Goal: Task Accomplishment & Management: Manage account settings

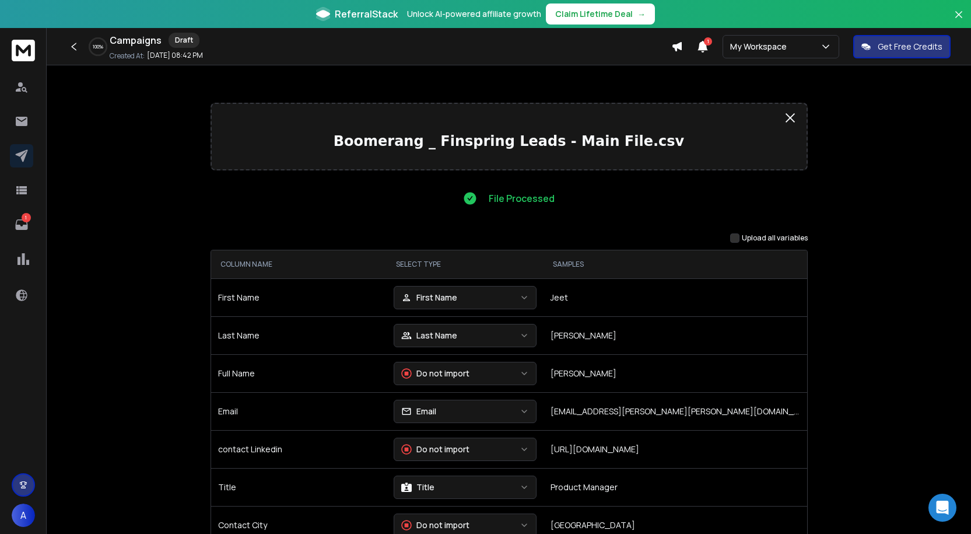
scroll to position [912, 0]
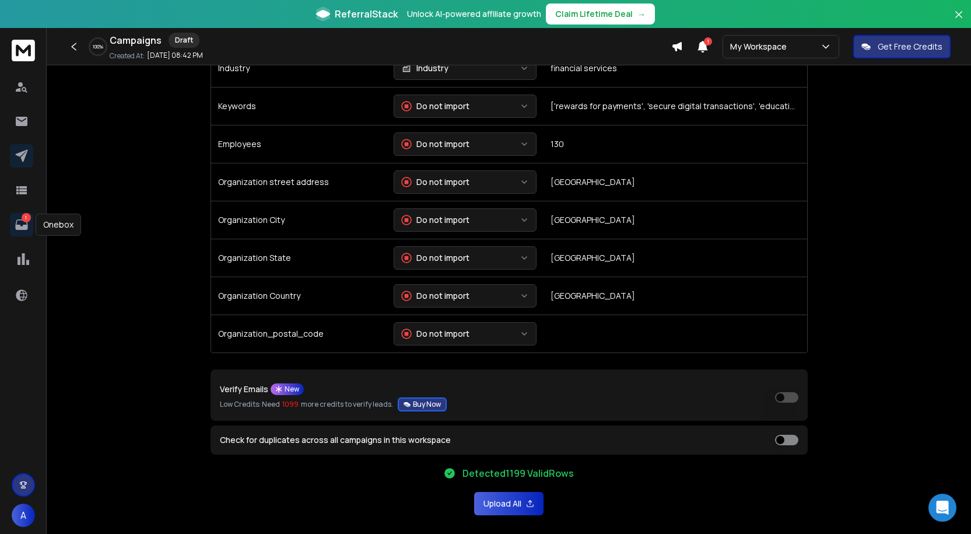
click at [21, 219] on icon at bounding box center [21, 224] width 12 height 11
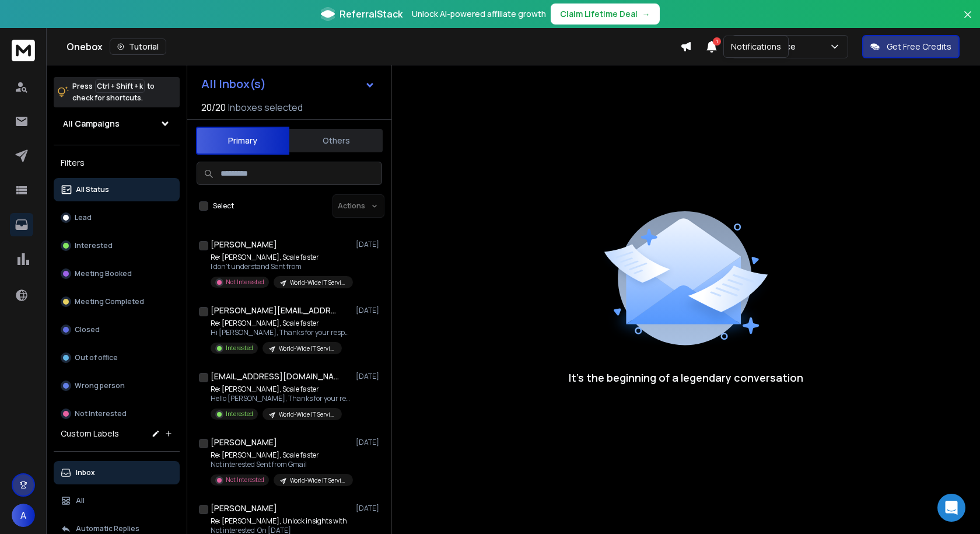
click at [717, 46] on icon at bounding box center [711, 46] width 11 height 12
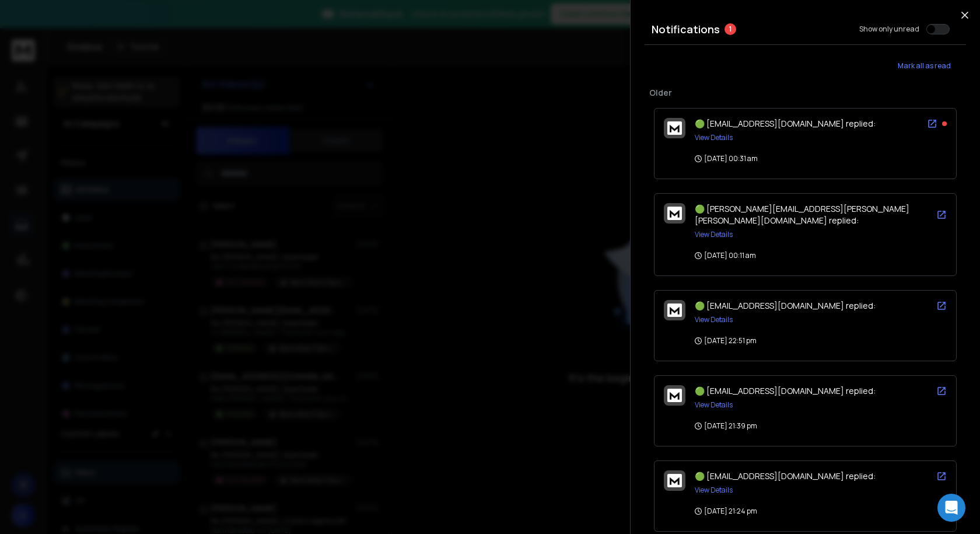
click at [959, 16] on icon "button" at bounding box center [965, 15] width 12 height 12
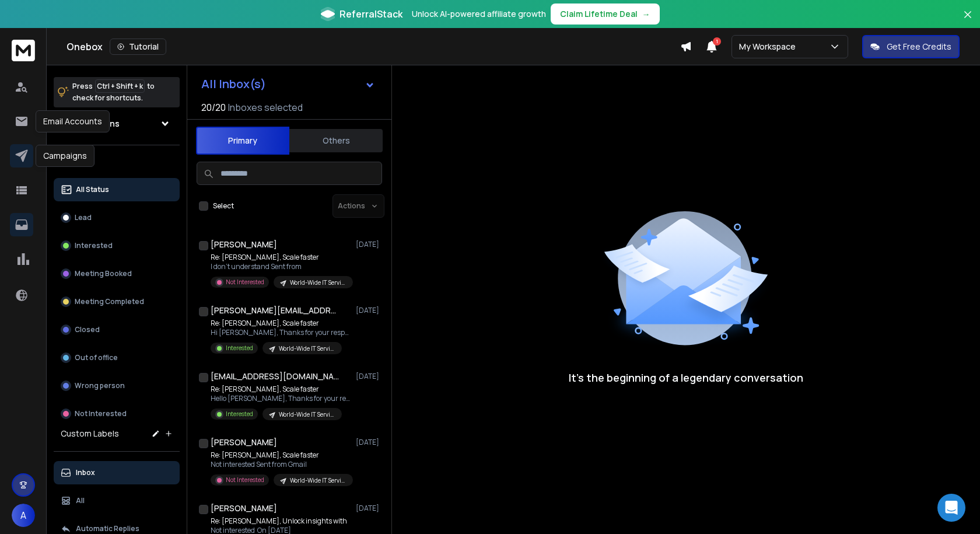
click at [24, 158] on icon at bounding box center [21, 156] width 12 height 12
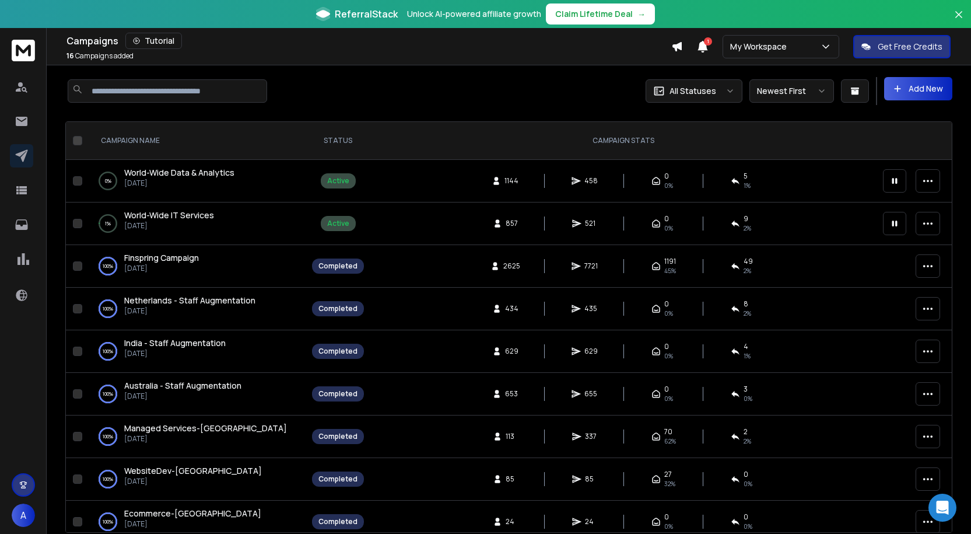
click at [219, 258] on div "100 % Finspring Campaign [DATE]" at bounding box center [196, 266] width 195 height 28
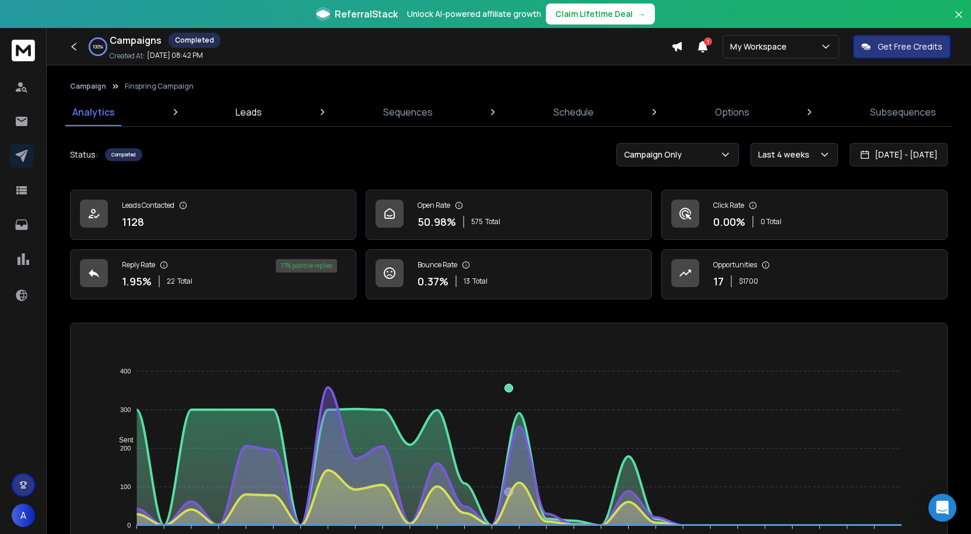
click at [257, 118] on p "Leads" at bounding box center [249, 112] width 26 height 14
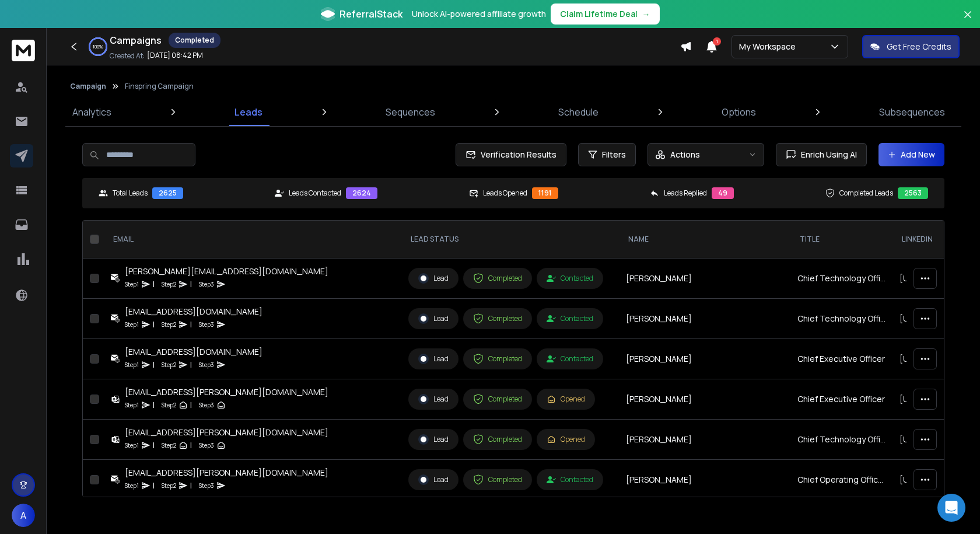
click at [921, 155] on button "Add New" at bounding box center [912, 154] width 66 height 23
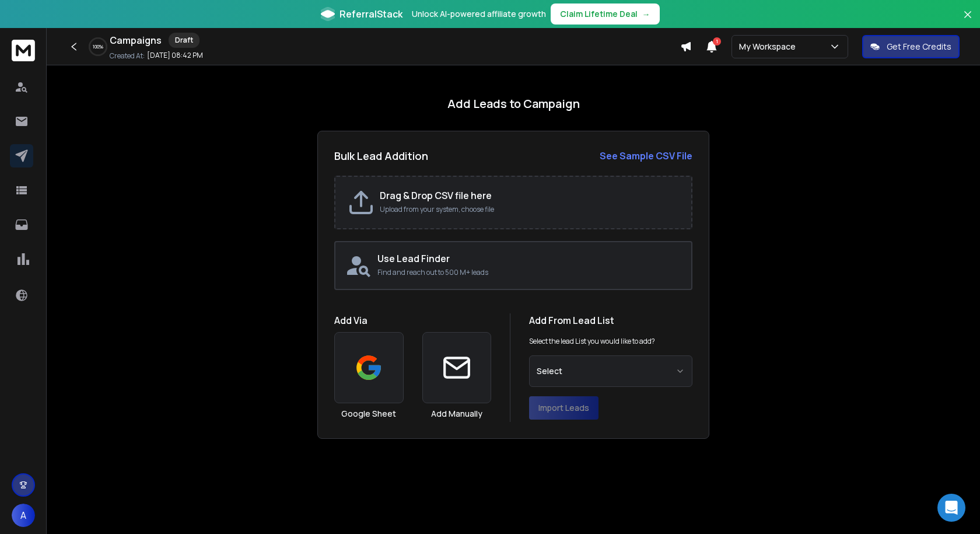
click at [442, 201] on h2 "Drag & Drop CSV file here" at bounding box center [530, 195] width 300 height 14
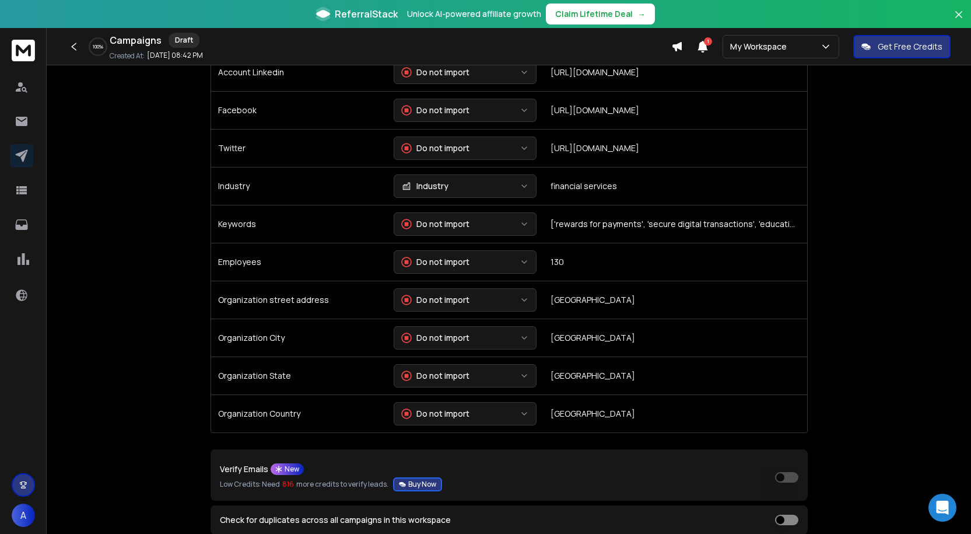
scroll to position [912, 0]
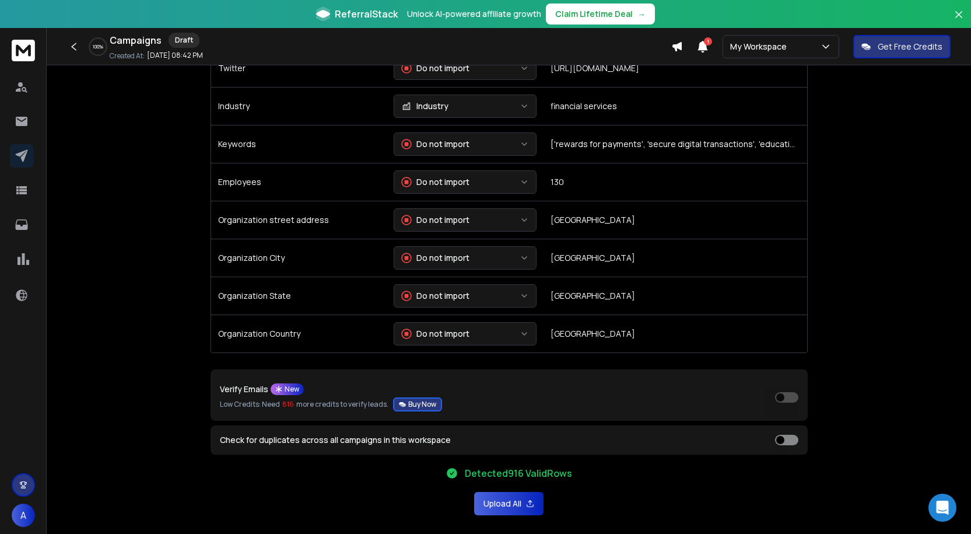
click at [795, 438] on button "Check for duplicates across all campaigns in this workspace" at bounding box center [786, 440] width 23 height 11
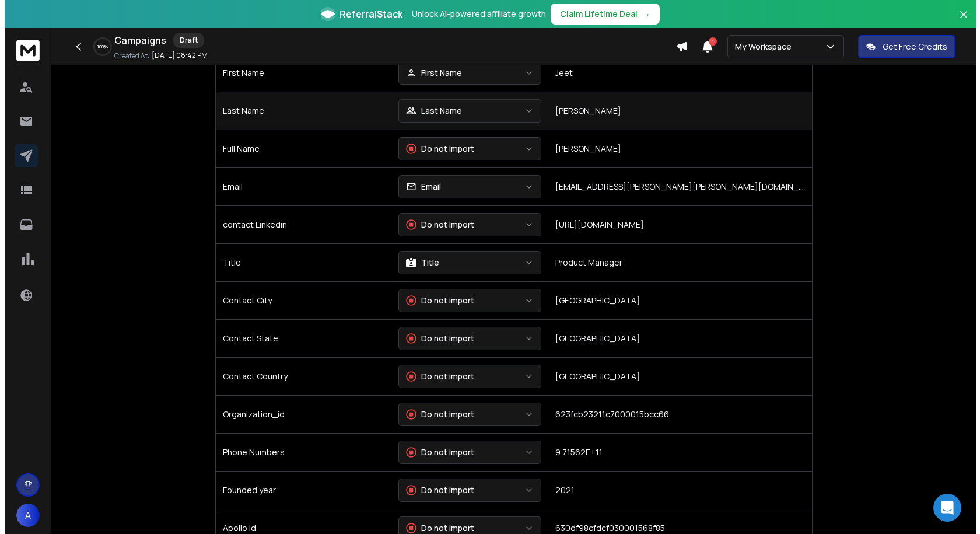
scroll to position [270, 0]
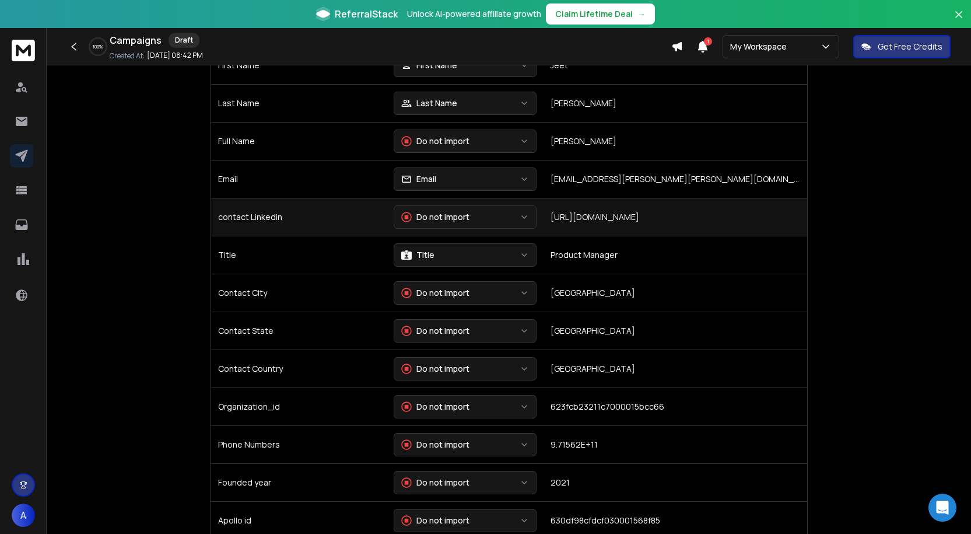
click at [428, 218] on div "Do not import" at bounding box center [435, 217] width 68 height 12
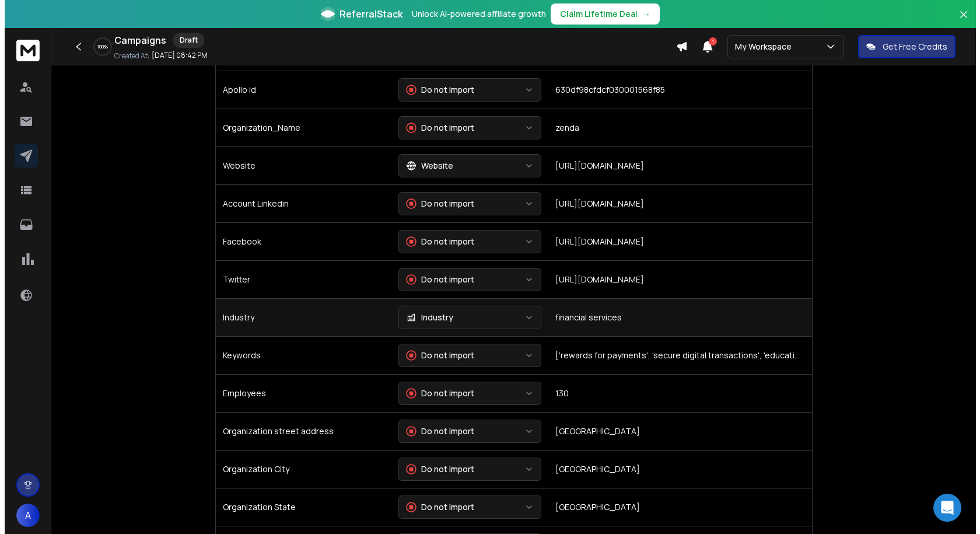
scroll to position [737, 0]
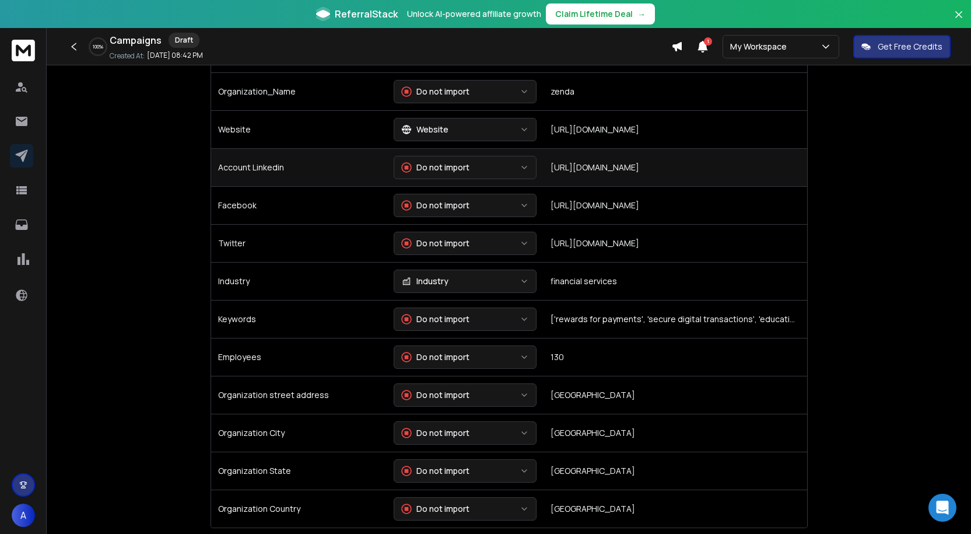
click at [445, 173] on div "Do not import" at bounding box center [435, 168] width 68 height 12
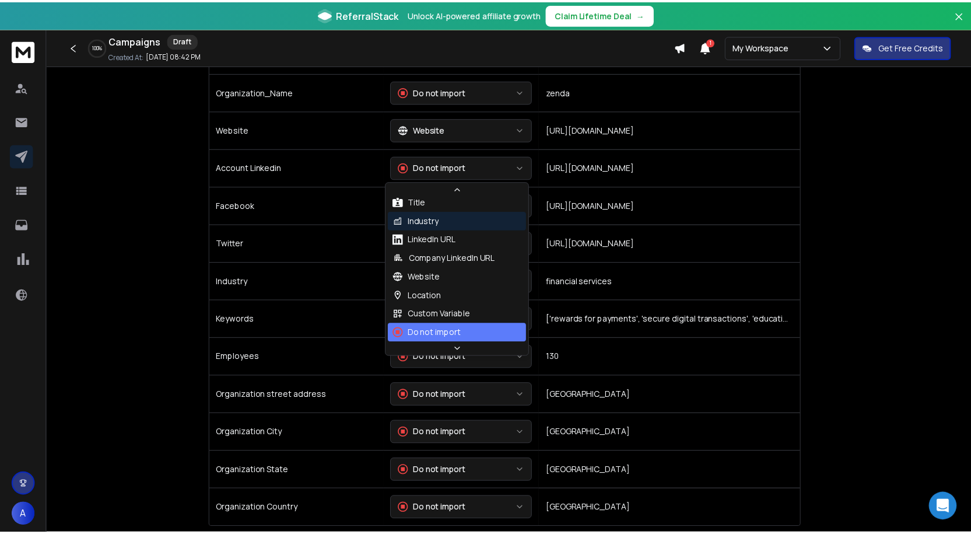
scroll to position [99, 0]
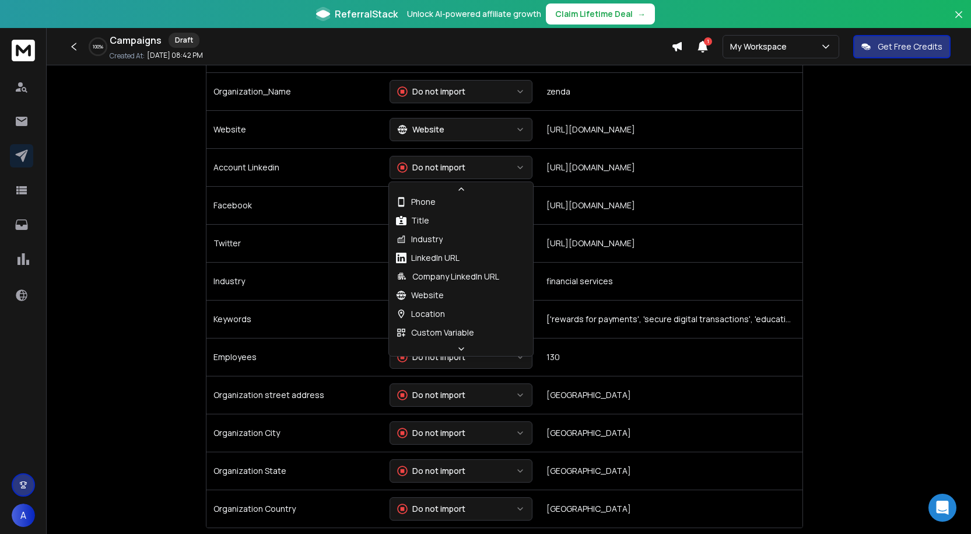
click at [161, 193] on div "Boomerang _ Finspring Leads_result.csv File Processed Upload all variables COLU…" at bounding box center [481, 0] width 963 height 1418
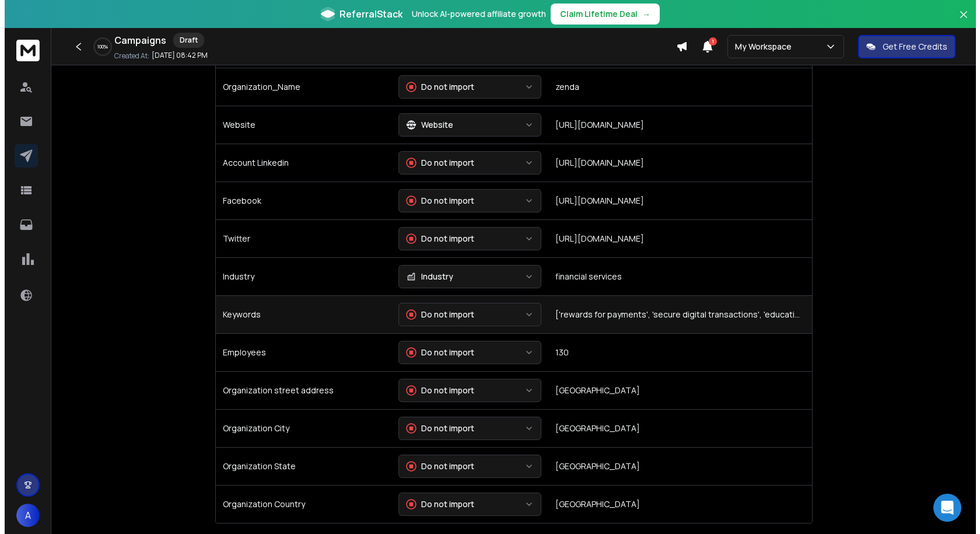
scroll to position [737, 0]
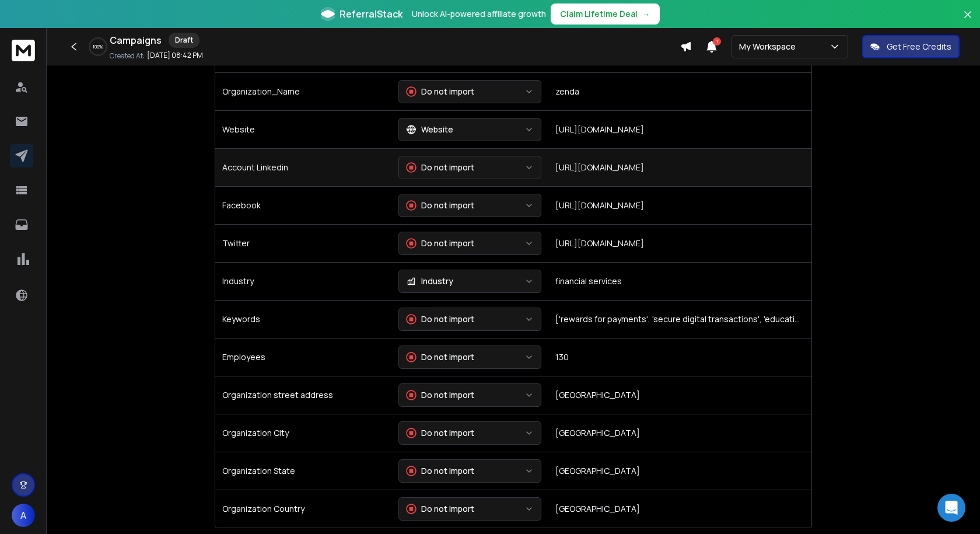
click at [454, 173] on button "Do not import" at bounding box center [469, 167] width 143 height 23
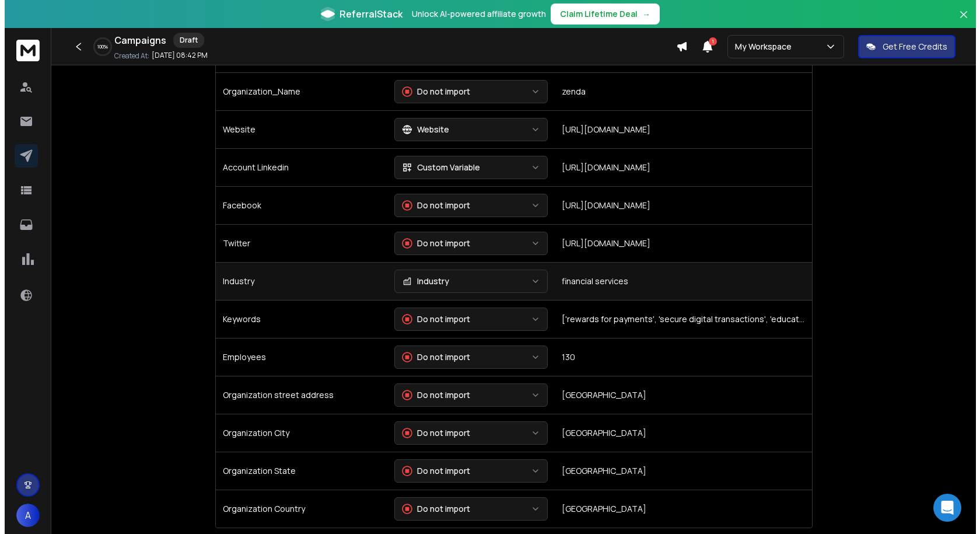
scroll to position [912, 0]
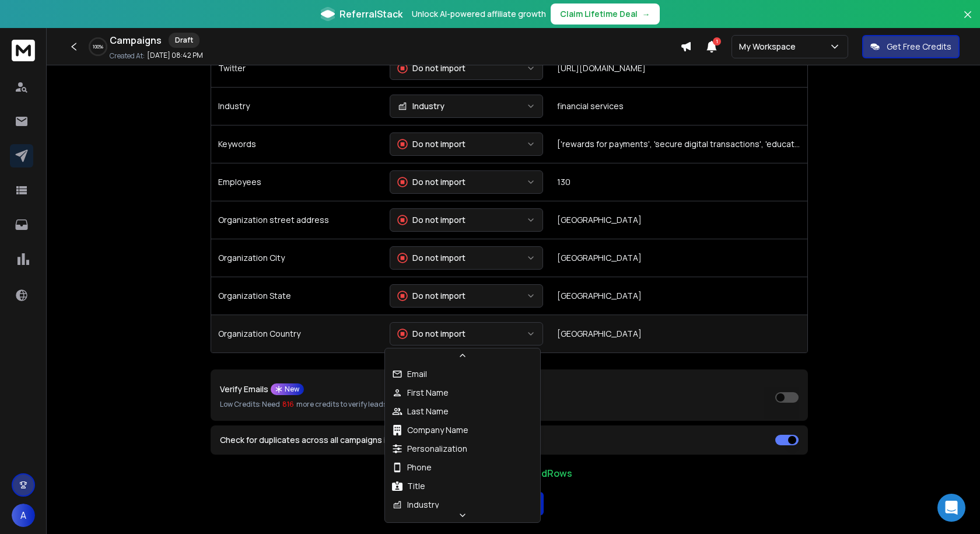
click at [440, 336] on div "Do not import" at bounding box center [431, 334] width 68 height 12
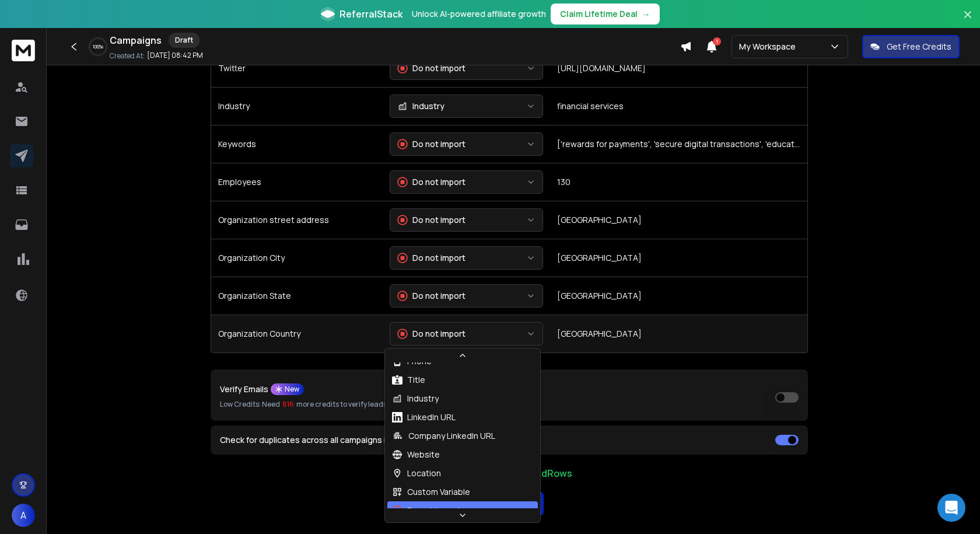
scroll to position [88, 0]
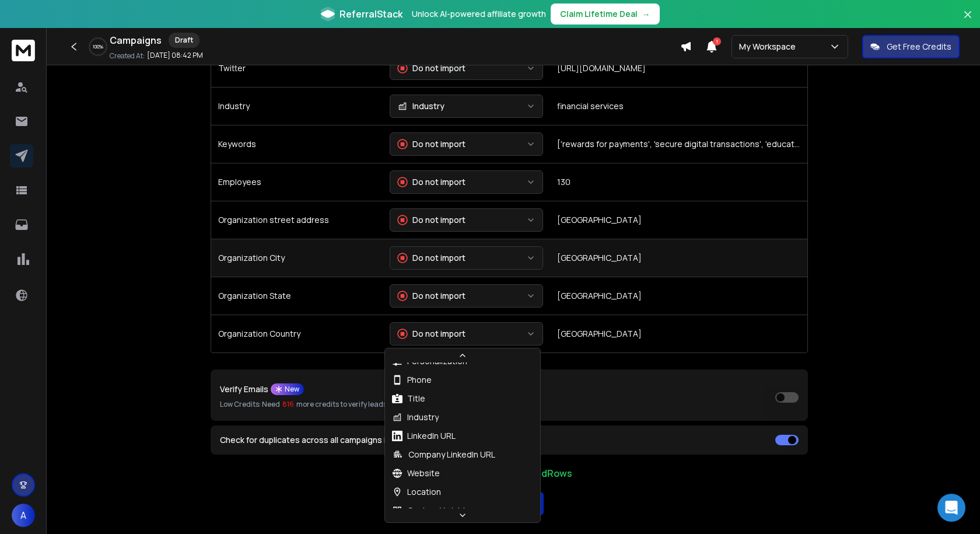
click at [428, 258] on div "Do not import" at bounding box center [431, 258] width 68 height 12
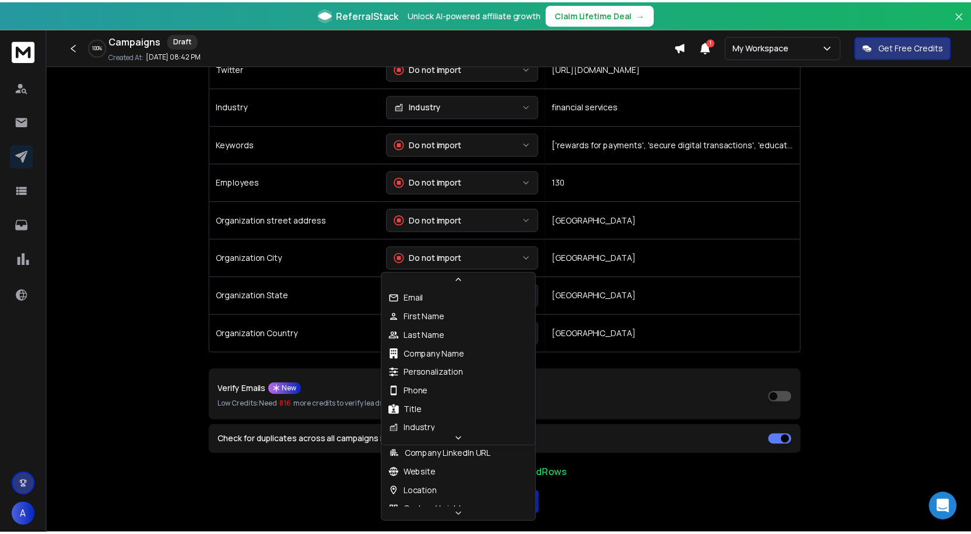
scroll to position [118, 0]
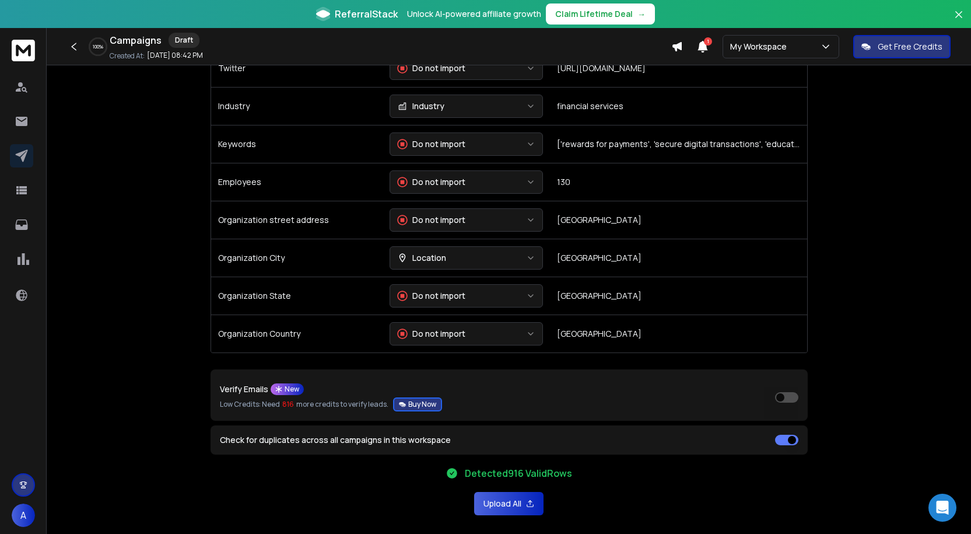
click at [504, 509] on button "Upload All" at bounding box center [508, 503] width 69 height 23
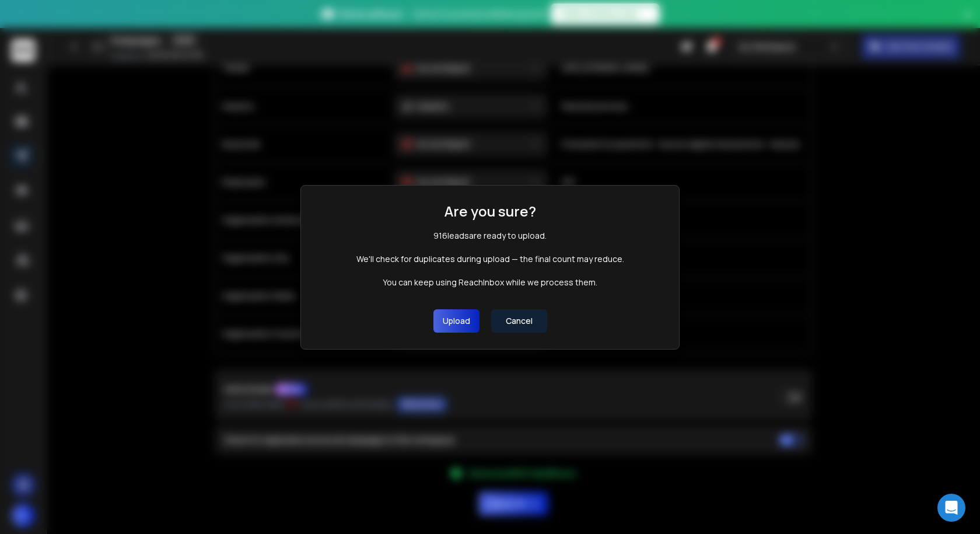
click at [467, 320] on button "Upload" at bounding box center [456, 320] width 46 height 23
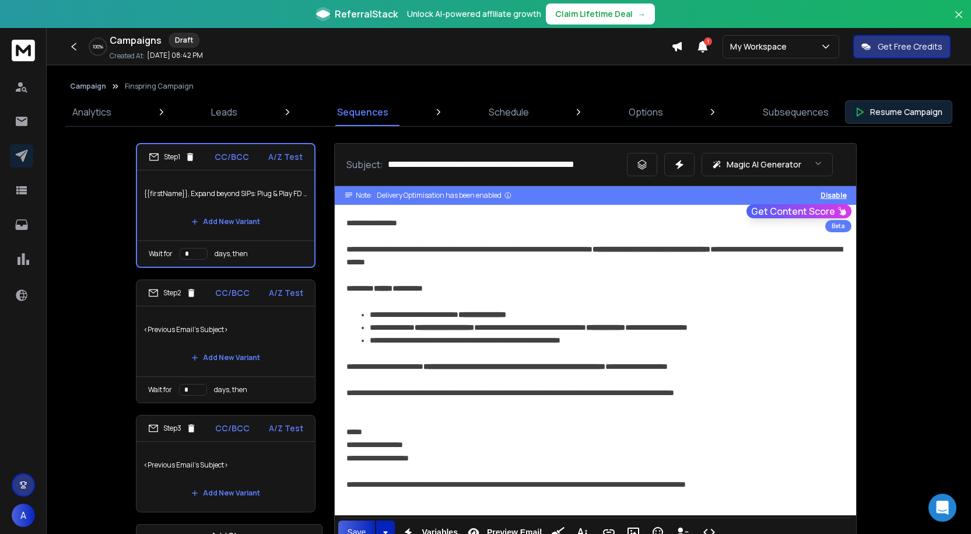
click at [865, 113] on icon at bounding box center [860, 112] width 11 height 11
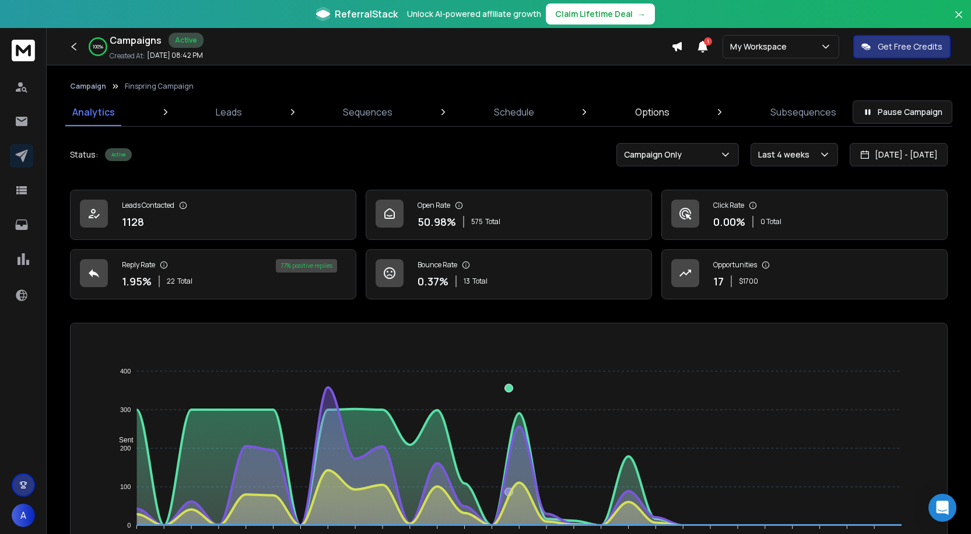
click at [657, 112] on p "Options" at bounding box center [652, 112] width 34 height 14
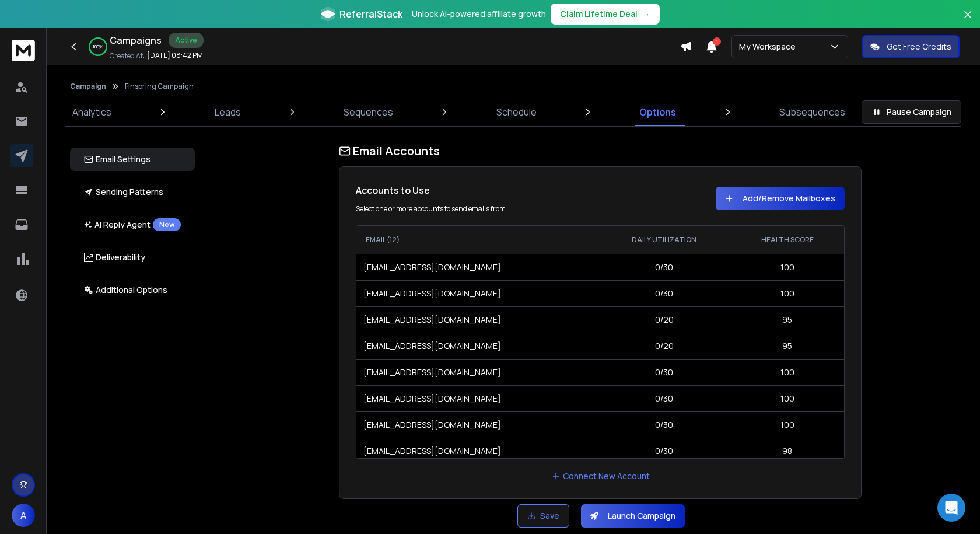
click at [736, 204] on button "Add/Remove Mailboxes" at bounding box center [780, 198] width 129 height 23
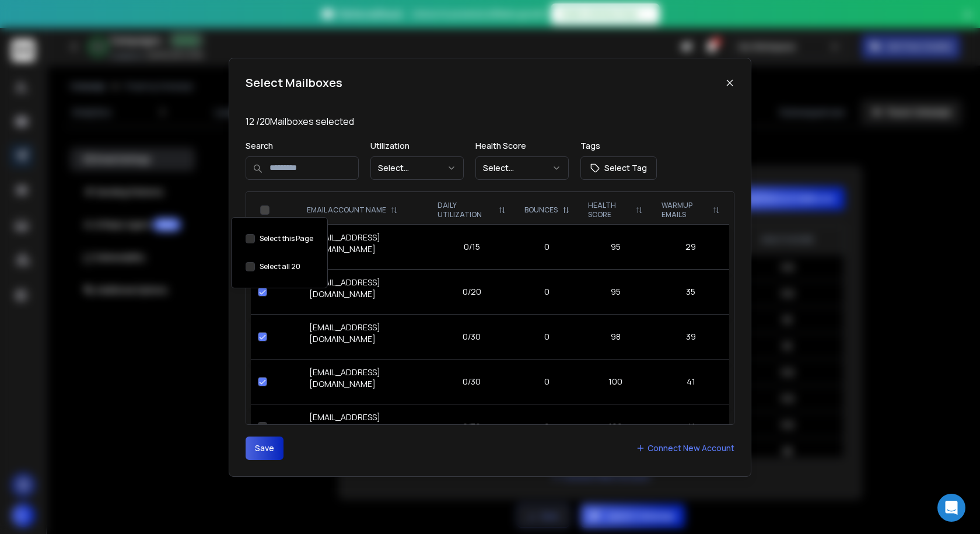
click at [262, 211] on button "Select this Page" at bounding box center [264, 209] width 9 height 9
click at [263, 214] on button "Select this Page" at bounding box center [264, 209] width 9 height 9
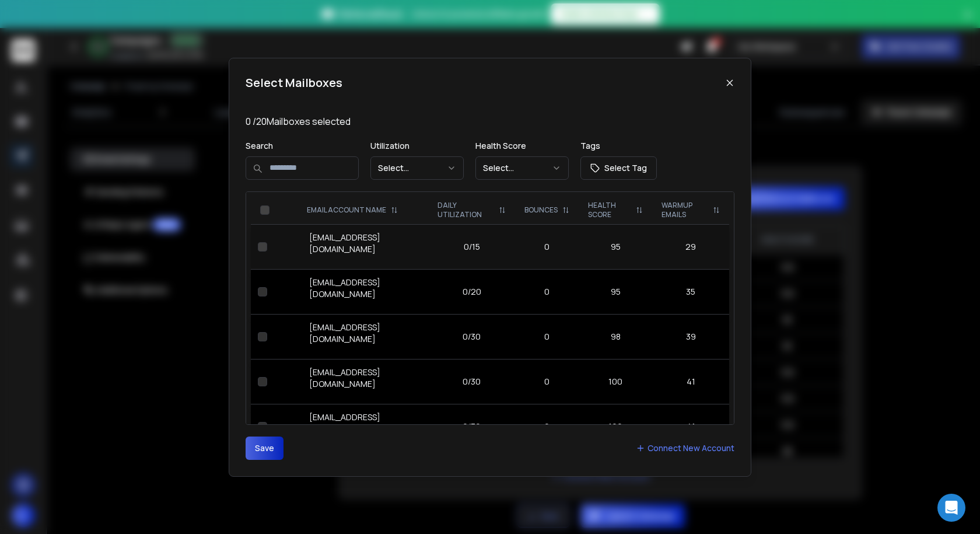
click at [265, 242] on button "button" at bounding box center [262, 246] width 9 height 9
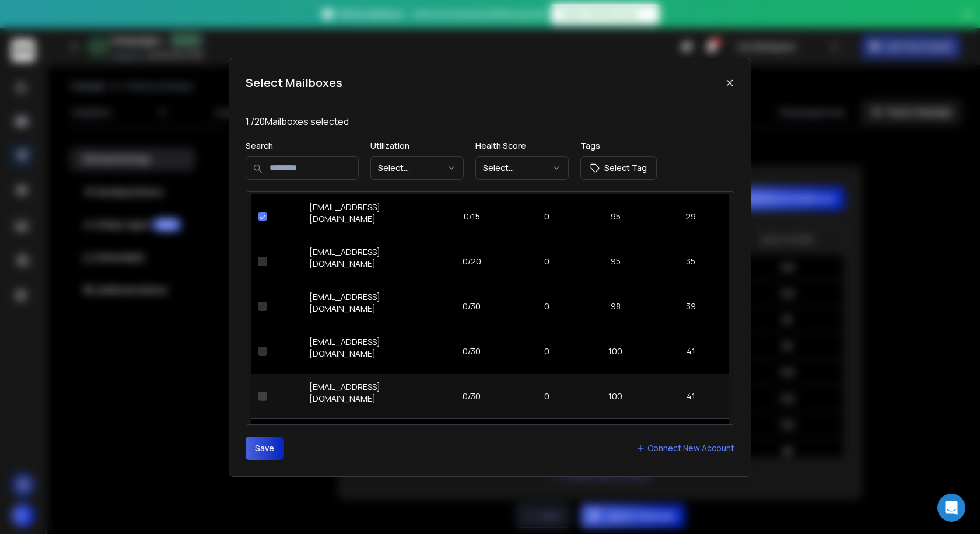
scroll to position [58, 0]
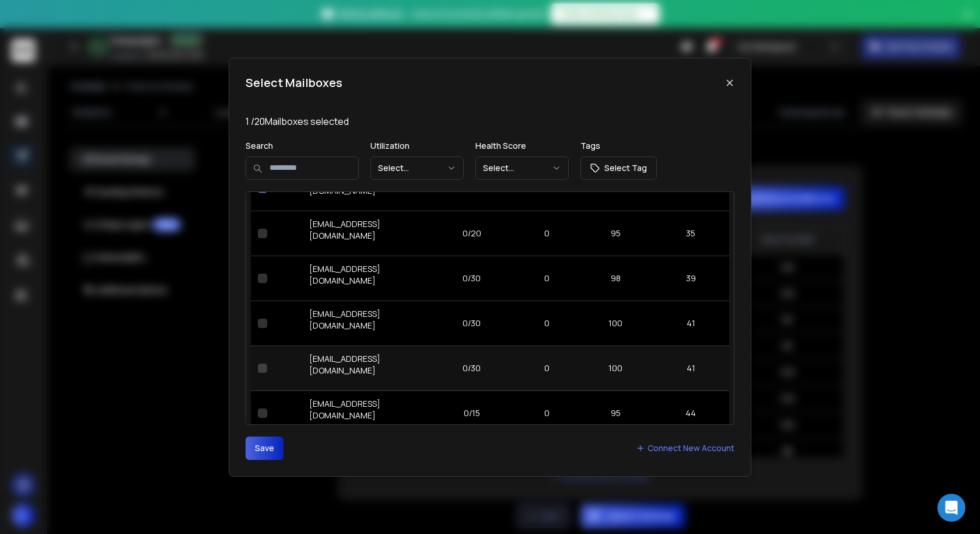
click at [265, 363] on button "button" at bounding box center [262, 367] width 9 height 9
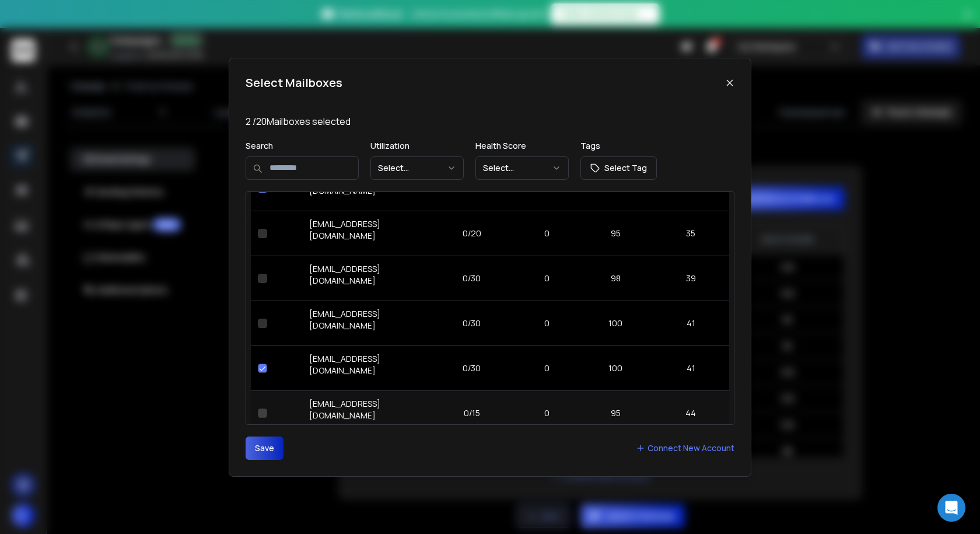
click at [267, 408] on button "button" at bounding box center [262, 412] width 9 height 9
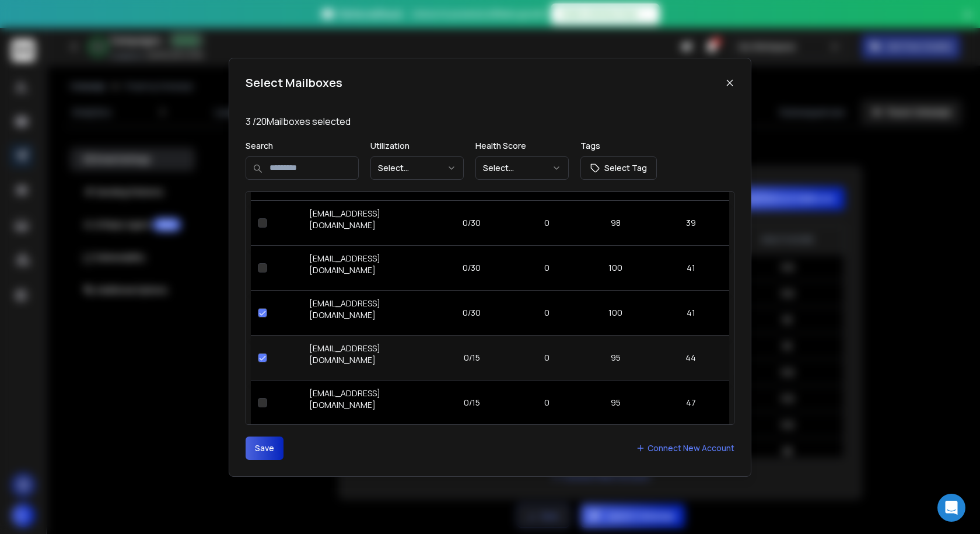
scroll to position [117, 0]
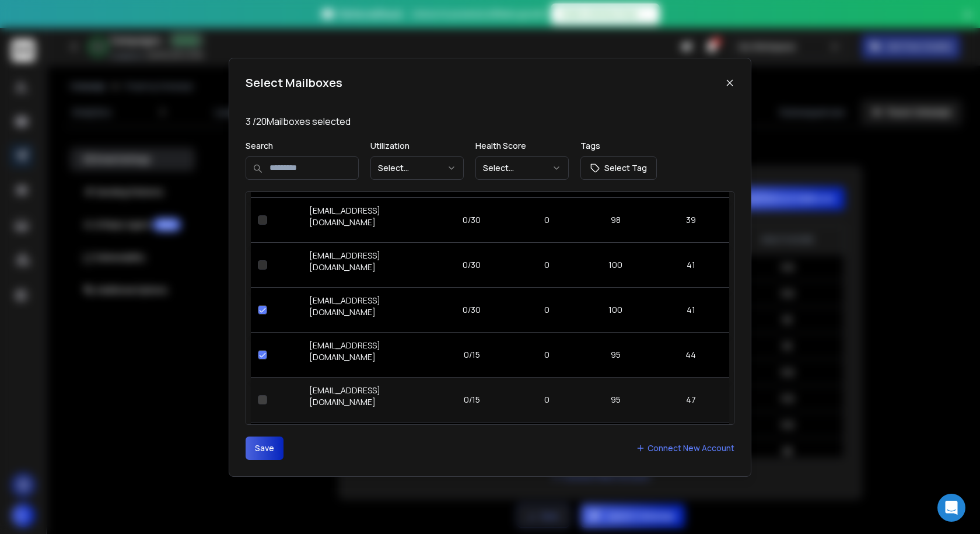
click at [261, 377] on td at bounding box center [274, 399] width 47 height 45
click at [263, 395] on button "button" at bounding box center [262, 399] width 9 height 9
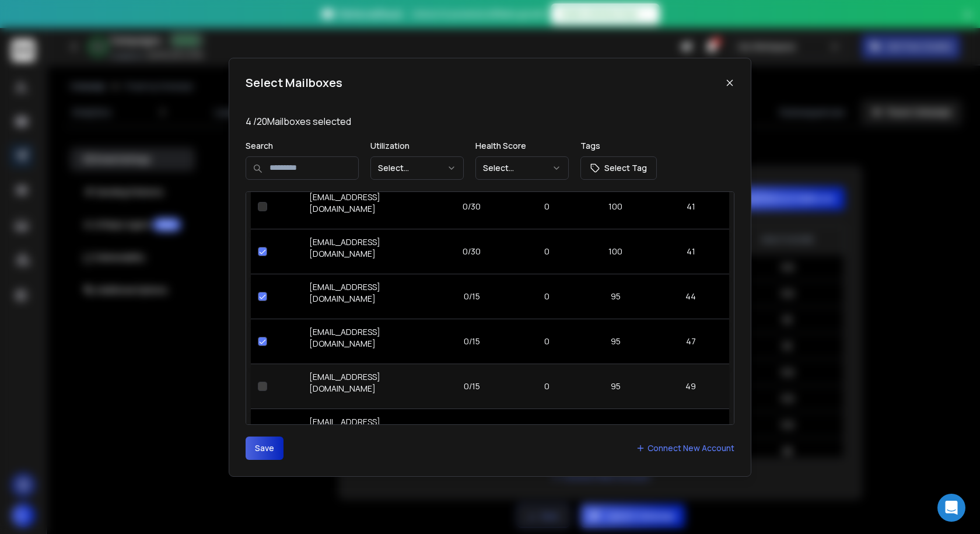
click at [264, 382] on button "button" at bounding box center [262, 386] width 9 height 9
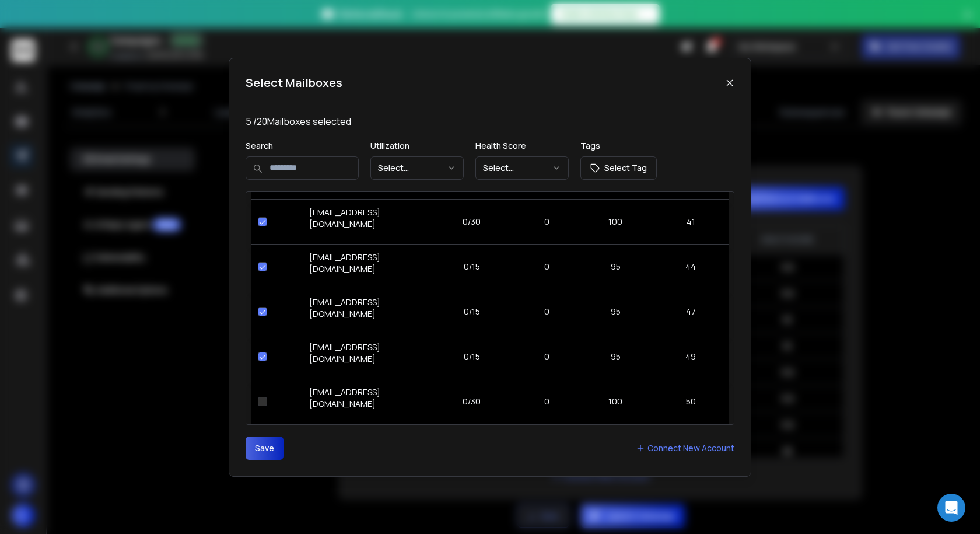
scroll to position [292, 0]
click at [252, 427] on td at bounding box center [274, 449] width 47 height 45
click at [254, 427] on td at bounding box center [274, 449] width 47 height 45
click at [258, 445] on button "button" at bounding box center [262, 449] width 9 height 9
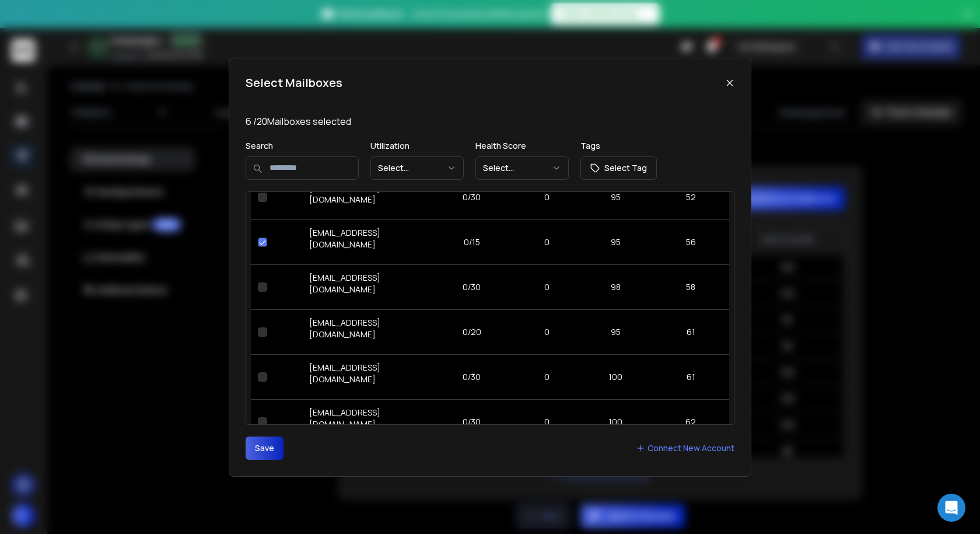
scroll to position [525, 0]
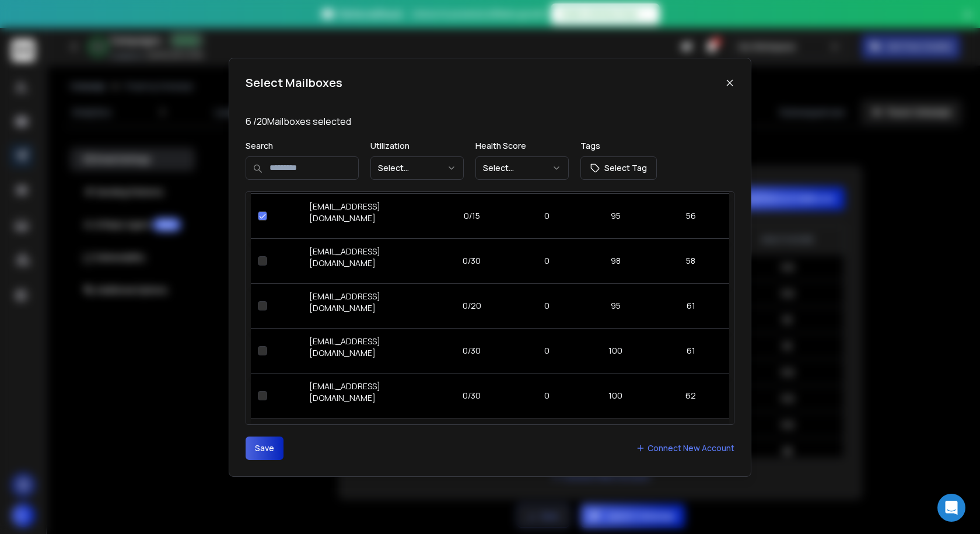
click at [274, 436] on div at bounding box center [278, 440] width 40 height 9
click at [260, 436] on button "button" at bounding box center [262, 440] width 9 height 9
click at [267, 526] on div at bounding box center [278, 530] width 40 height 9
click at [267, 526] on button "button" at bounding box center [262, 530] width 9 height 9
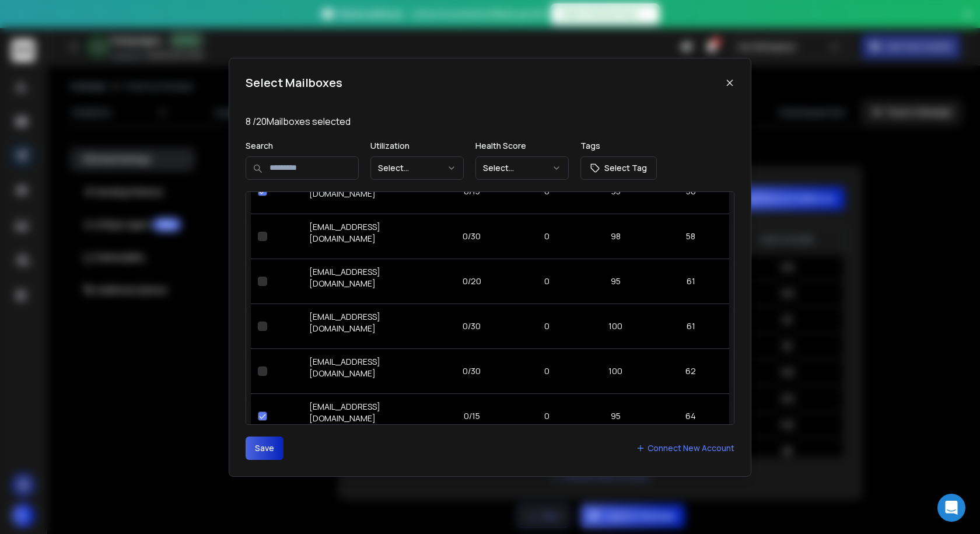
scroll to position [563, 0]
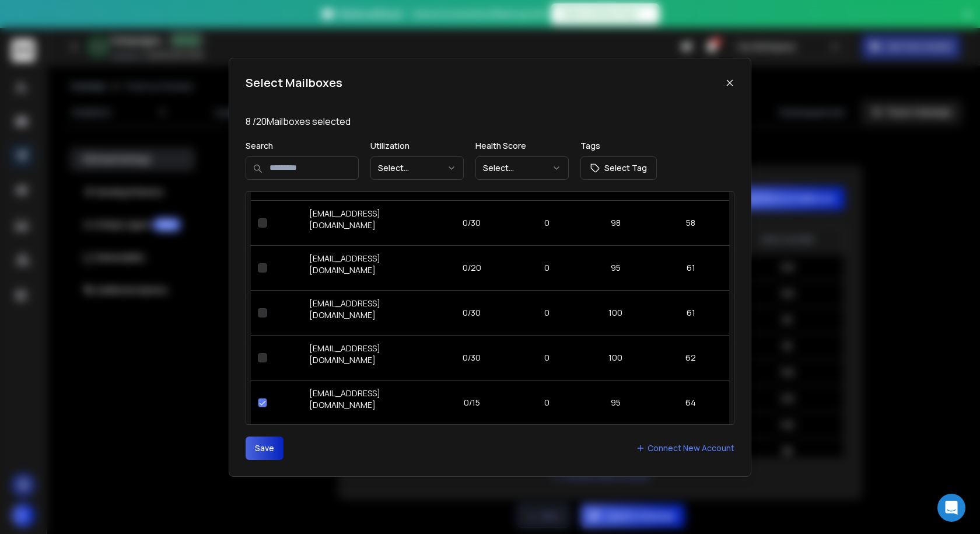
click at [277, 450] on button "Save" at bounding box center [265, 447] width 38 height 23
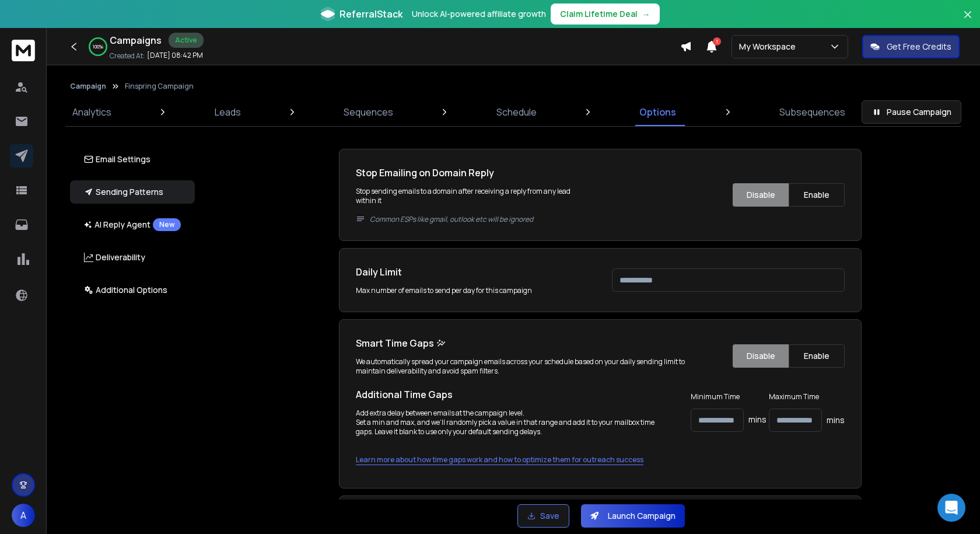
scroll to position [467, 0]
click at [618, 278] on input "***" at bounding box center [728, 278] width 233 height 23
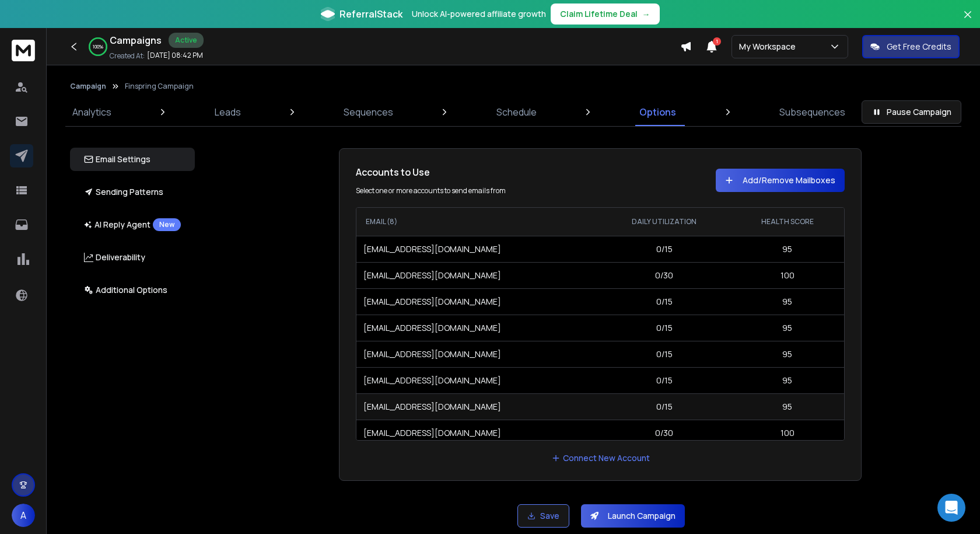
scroll to position [0, 0]
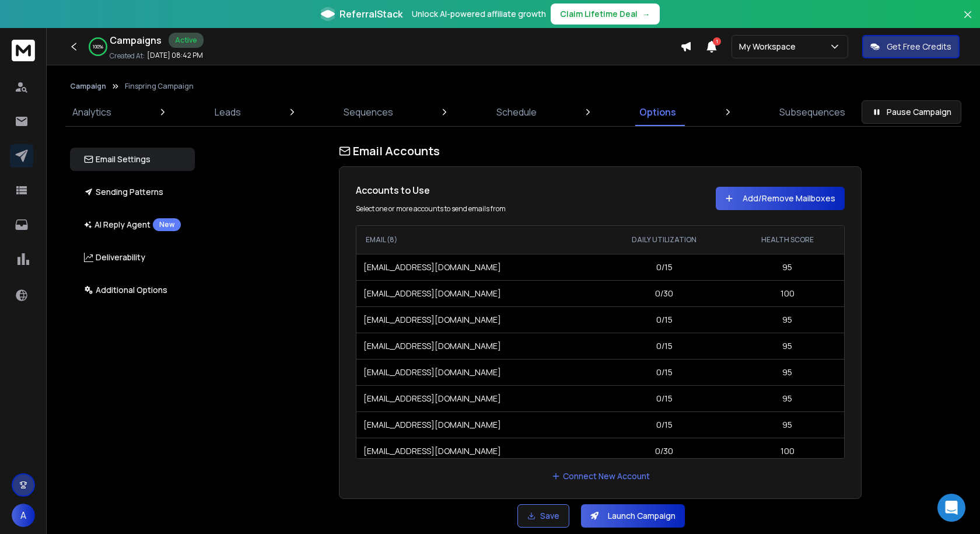
type input "***"
click at [632, 512] on button "Launch Campaign" at bounding box center [633, 515] width 104 height 23
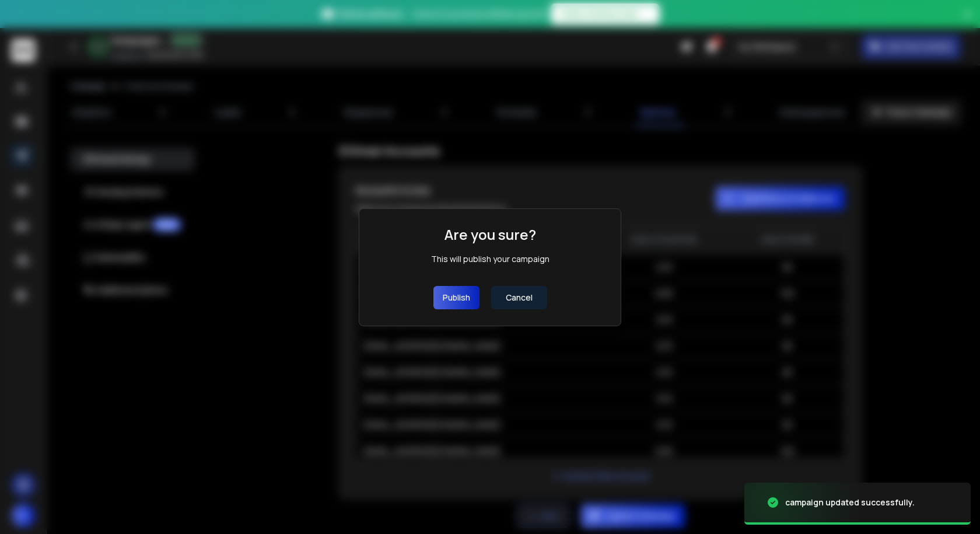
click at [461, 298] on button "Publish" at bounding box center [456, 297] width 46 height 23
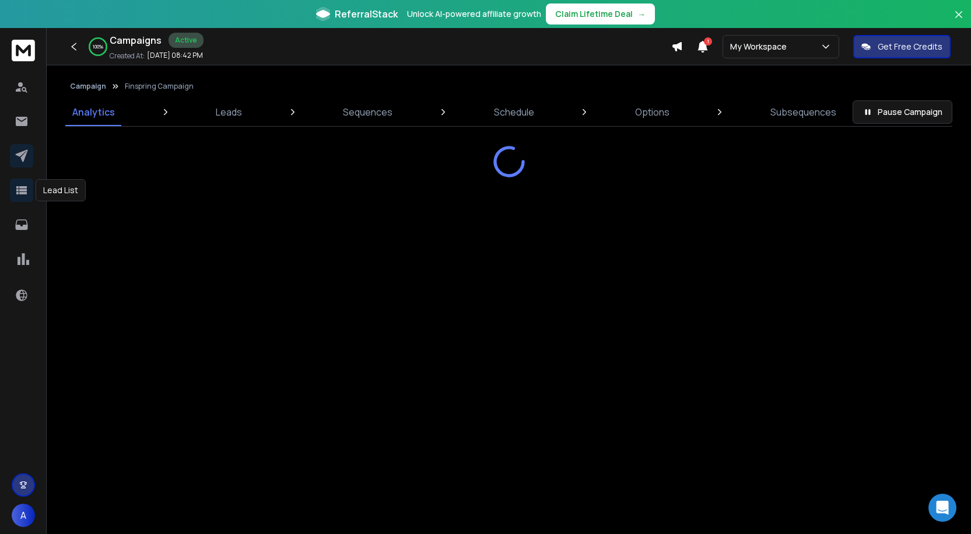
click at [24, 187] on icon at bounding box center [21, 190] width 11 height 8
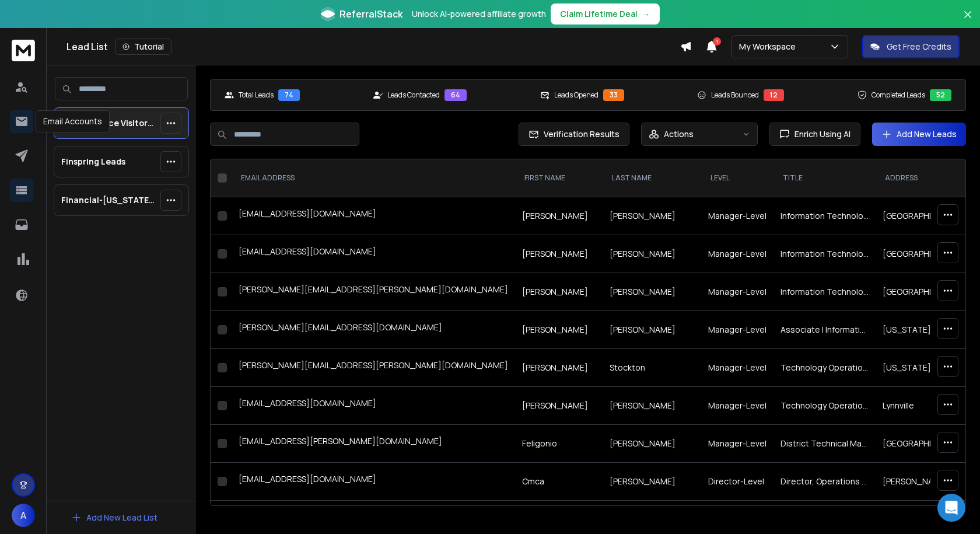
click at [21, 123] on icon at bounding box center [22, 121] width 12 height 9
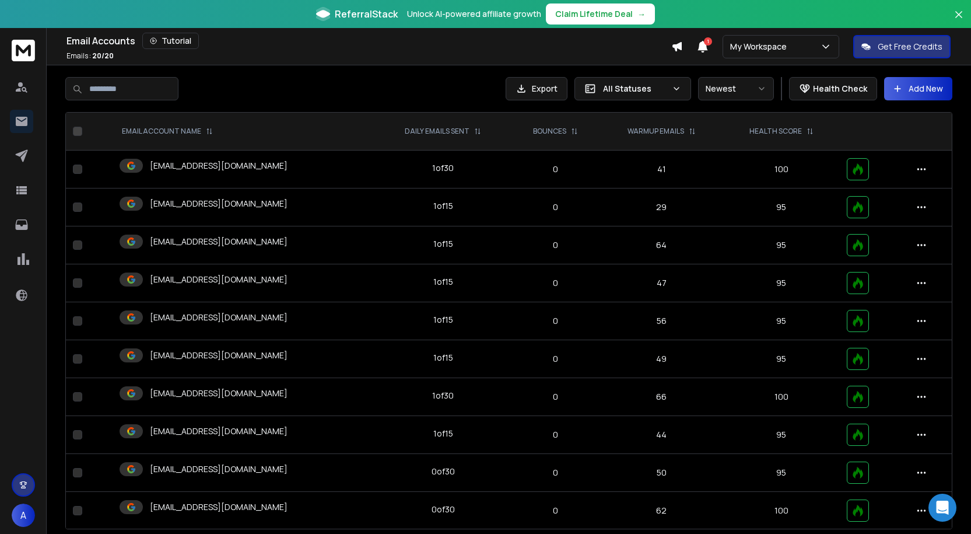
click at [269, 205] on div "[EMAIL_ADDRESS][DOMAIN_NAME]" at bounding box center [245, 204] width 250 height 14
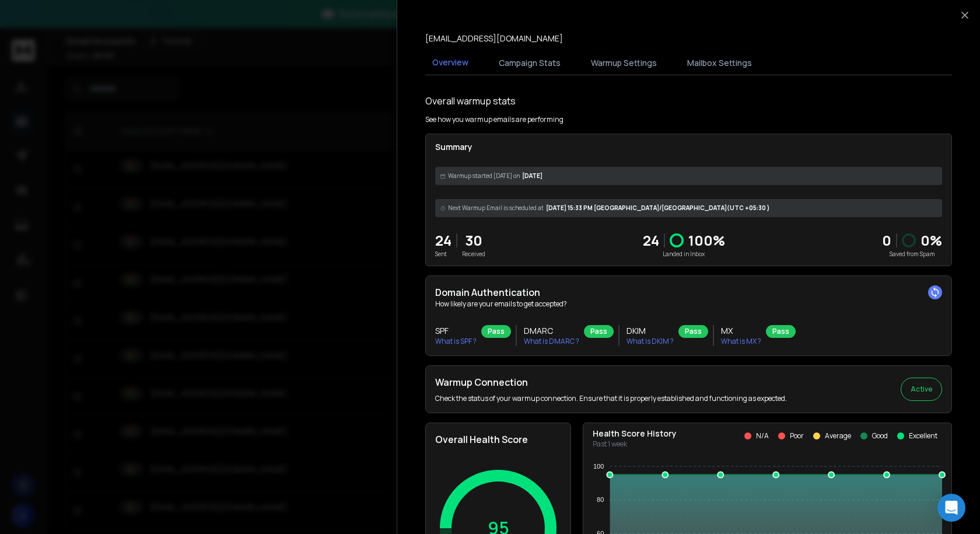
click at [582, 58] on div "Overview Campaign Stats Warmup Settings Mailbox Settings" at bounding box center [688, 62] width 527 height 23
click at [706, 59] on button "Mailbox Settings" at bounding box center [719, 63] width 79 height 26
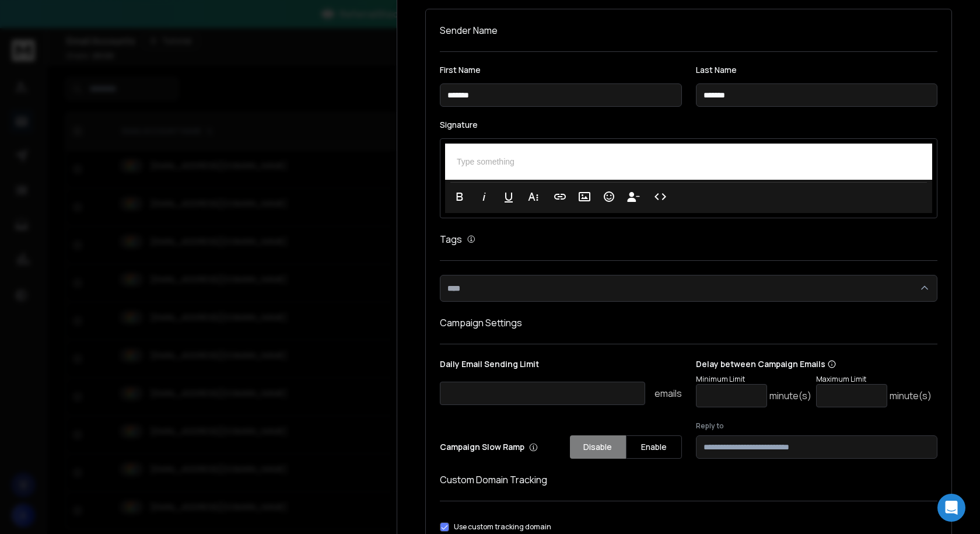
scroll to position [175, 0]
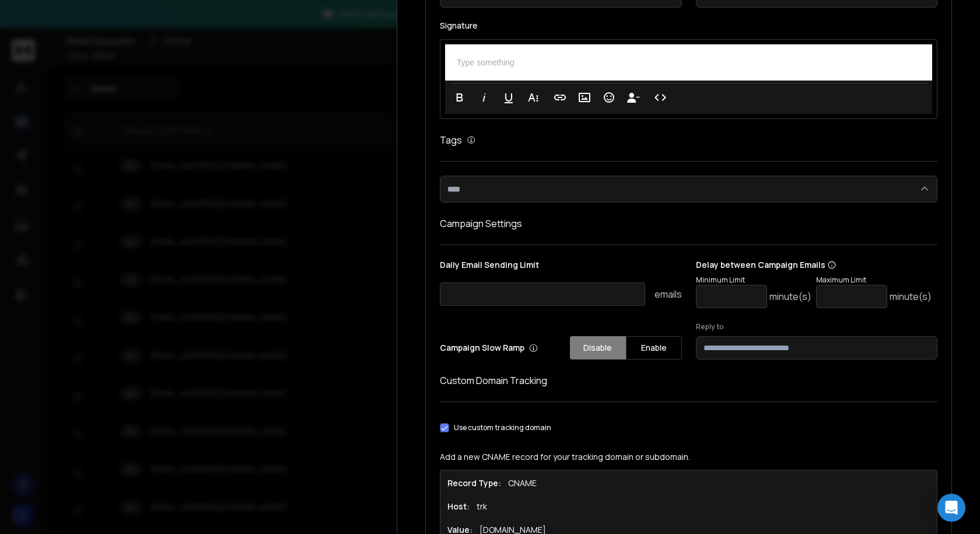
click at [468, 293] on input "**" at bounding box center [542, 293] width 205 height 23
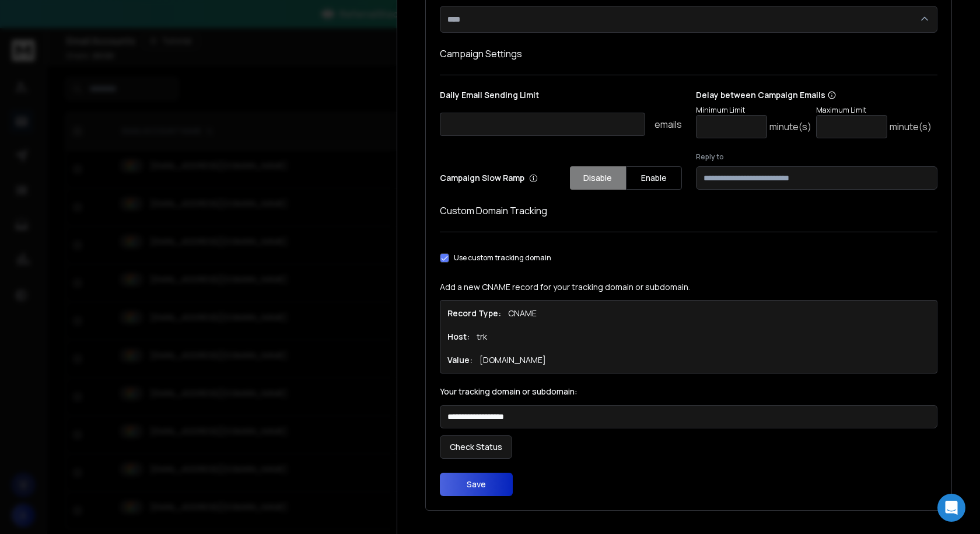
scroll to position [354, 0]
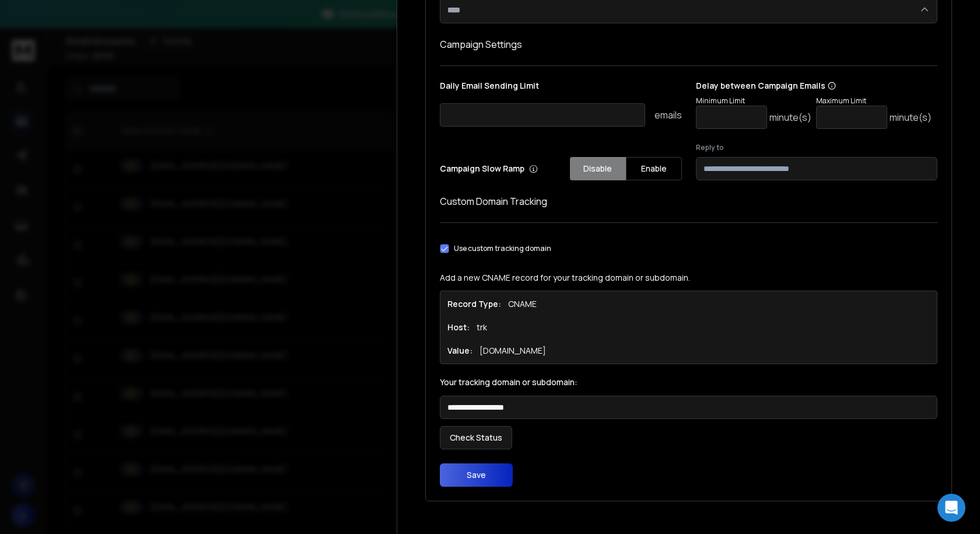
type input "**"
click at [460, 488] on div "**********" at bounding box center [688, 115] width 527 height 771
click at [470, 474] on button "Save" at bounding box center [476, 474] width 73 height 23
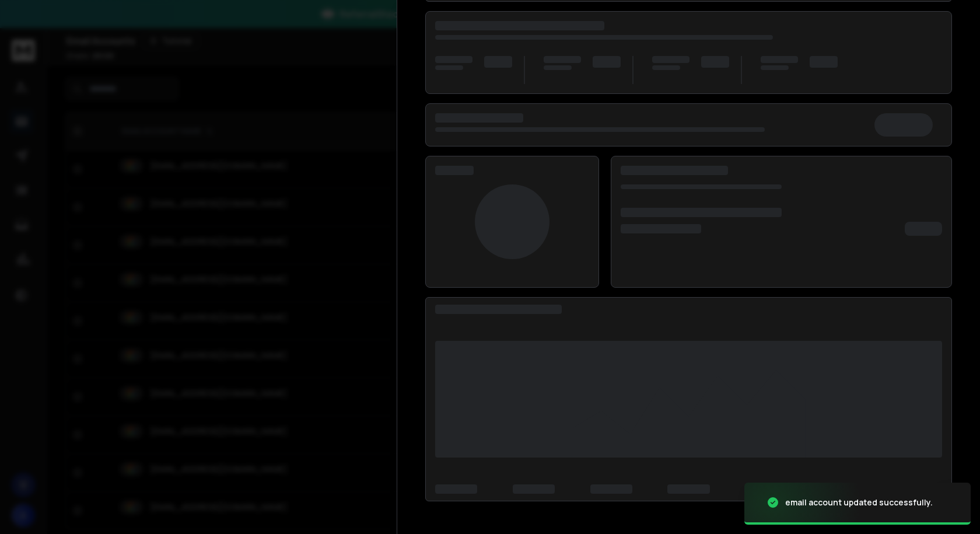
scroll to position [236, 0]
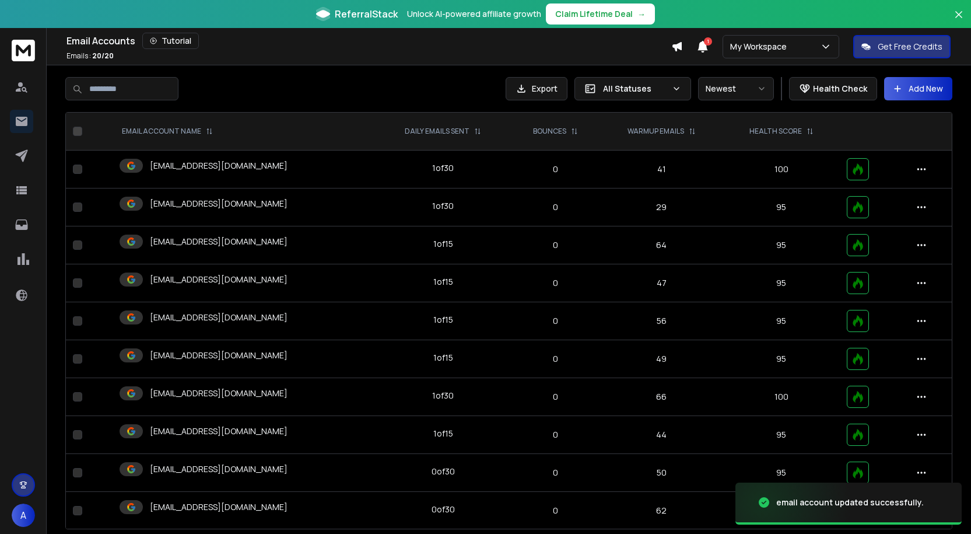
click at [435, 244] on td "1 of 15" at bounding box center [443, 241] width 134 height 30
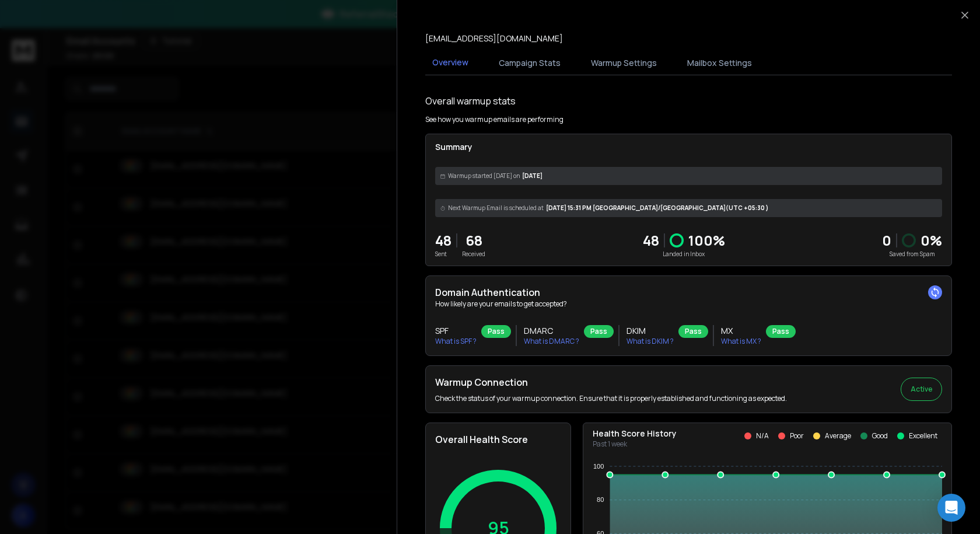
click at [627, 44] on div "[EMAIL_ADDRESS][DOMAIN_NAME] Overview Campaign Stats Warmup Settings Mailbox Se…" at bounding box center [688, 479] width 555 height 930
click at [622, 56] on button "Warmup Settings" at bounding box center [624, 63] width 80 height 26
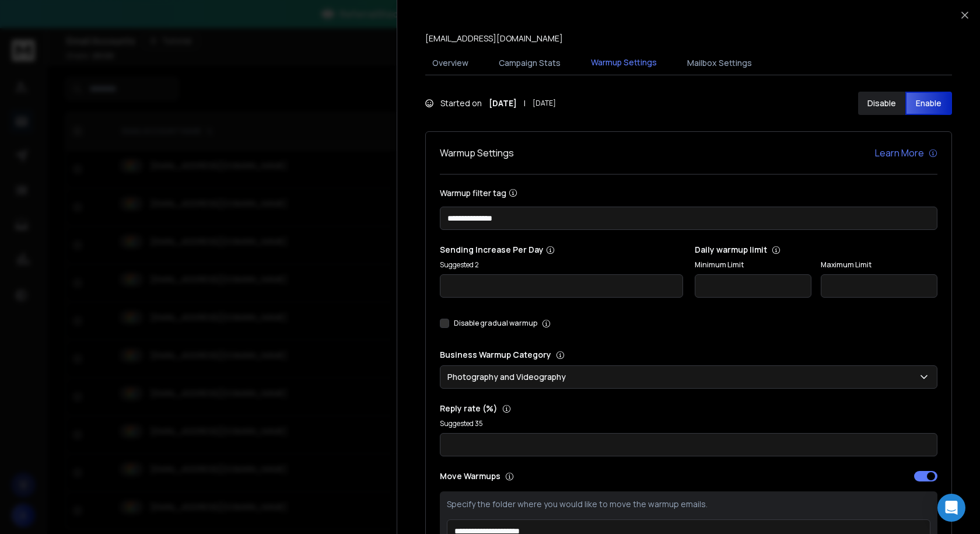
click at [687, 60] on button "Mailbox Settings" at bounding box center [719, 63] width 79 height 26
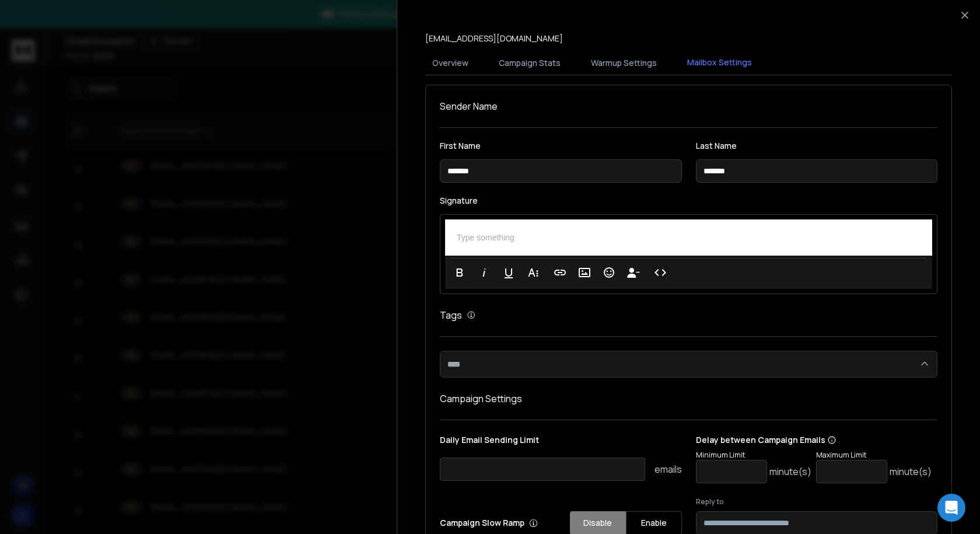
click at [460, 463] on input "**" at bounding box center [542, 468] width 205 height 23
drag, startPoint x: 460, startPoint y: 470, endPoint x: 435, endPoint y: 470, distance: 25.1
click at [435, 470] on div "**********" at bounding box center [688, 470] width 527 height 771
paste input "number"
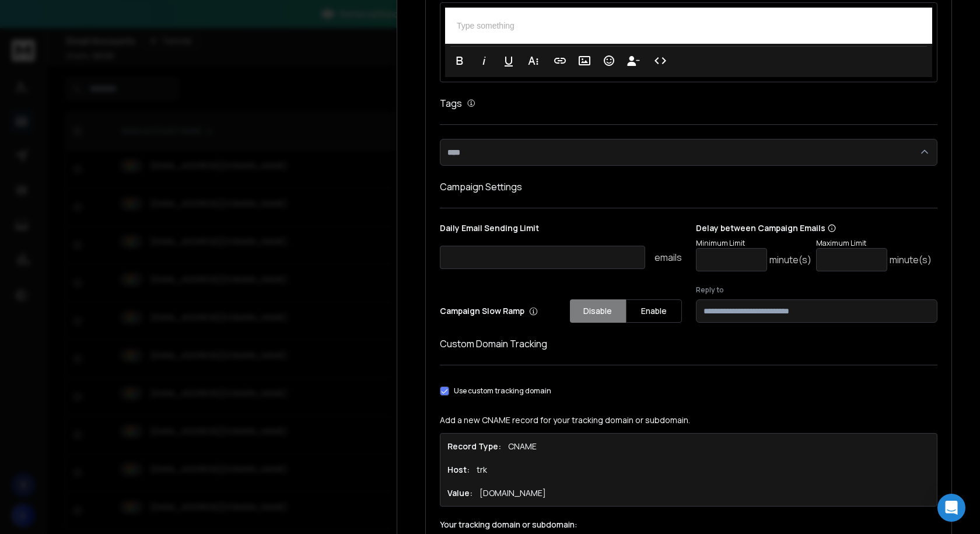
scroll to position [354, 0]
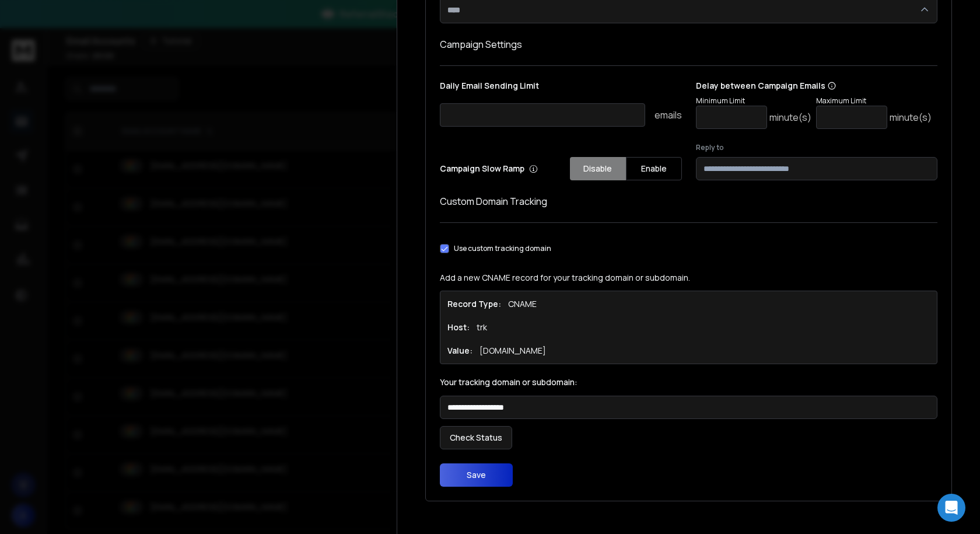
type input "**"
click at [471, 461] on form "**********" at bounding box center [689, 137] width 498 height 699
click at [473, 471] on button "Save" at bounding box center [476, 474] width 73 height 23
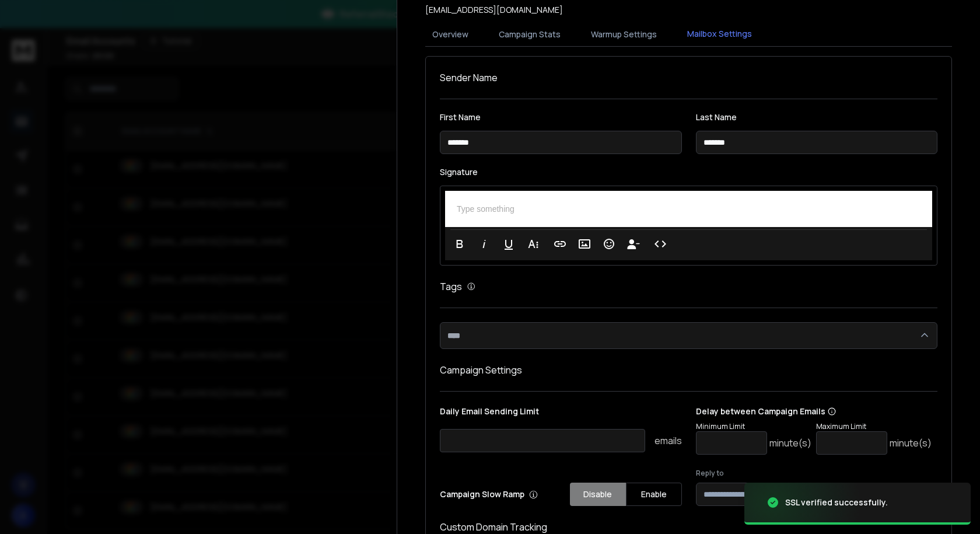
scroll to position [0, 0]
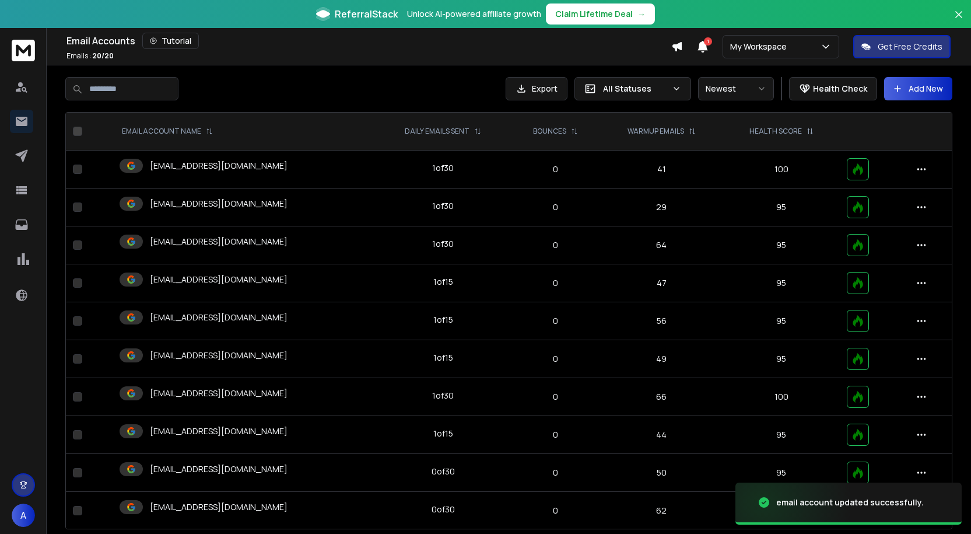
click at [376, 275] on td "1 of 15" at bounding box center [443, 279] width 134 height 30
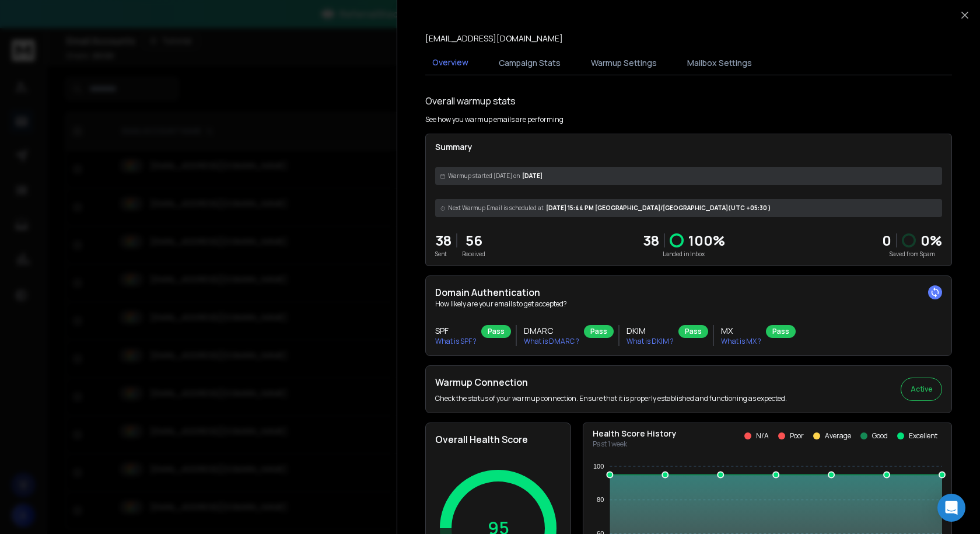
click at [645, 64] on button "Warmup Settings" at bounding box center [624, 63] width 80 height 26
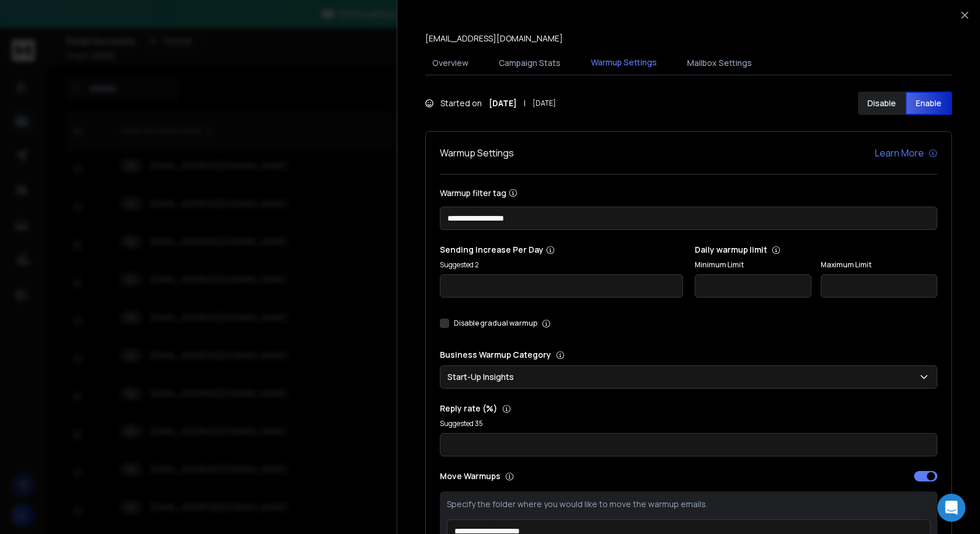
click at [699, 62] on button "Mailbox Settings" at bounding box center [719, 63] width 79 height 26
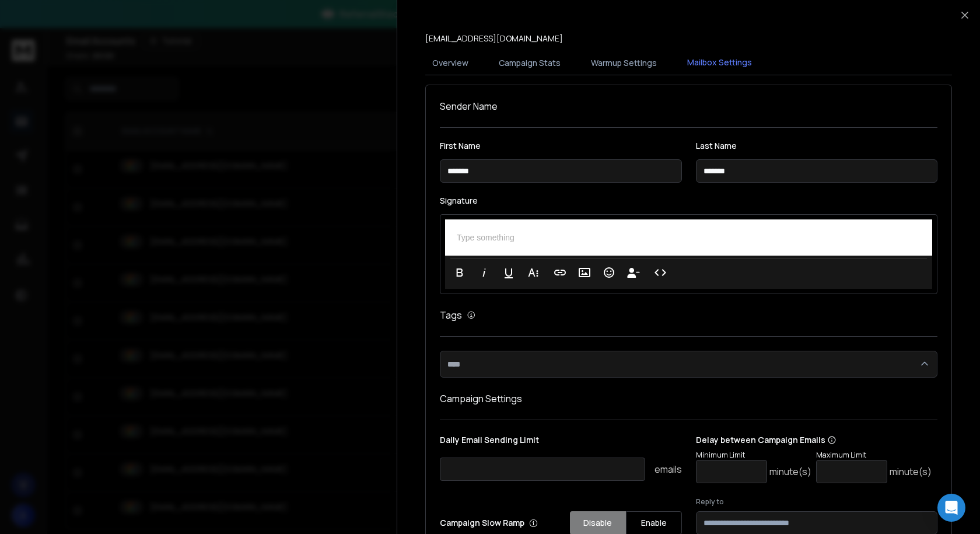
click at [450, 468] on input "**" at bounding box center [542, 468] width 205 height 23
paste input "number"
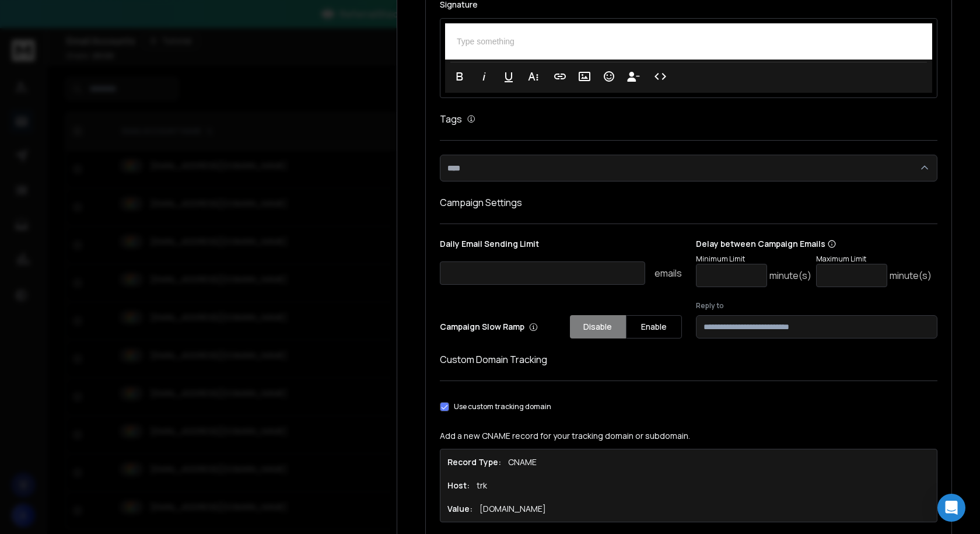
scroll to position [350, 0]
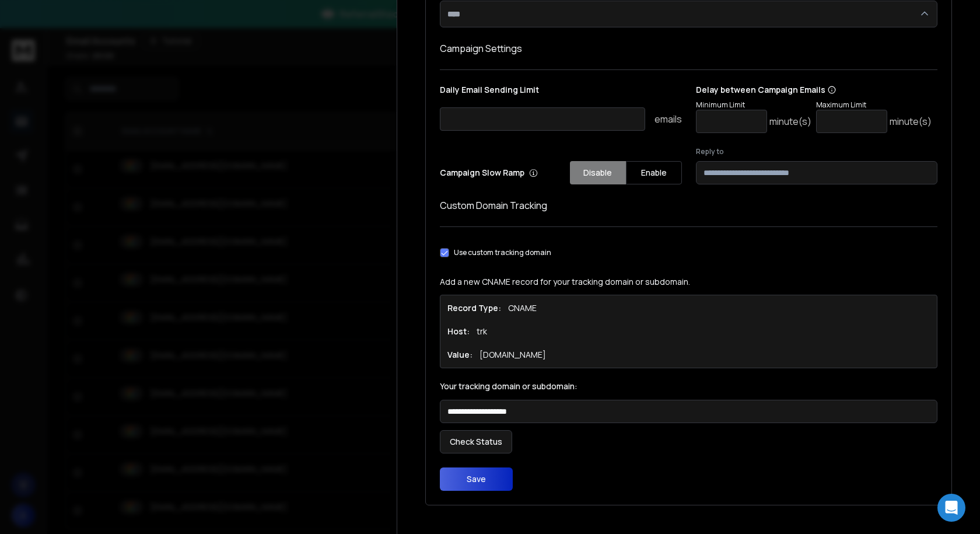
type input "**"
click at [463, 475] on button "Save" at bounding box center [476, 478] width 73 height 23
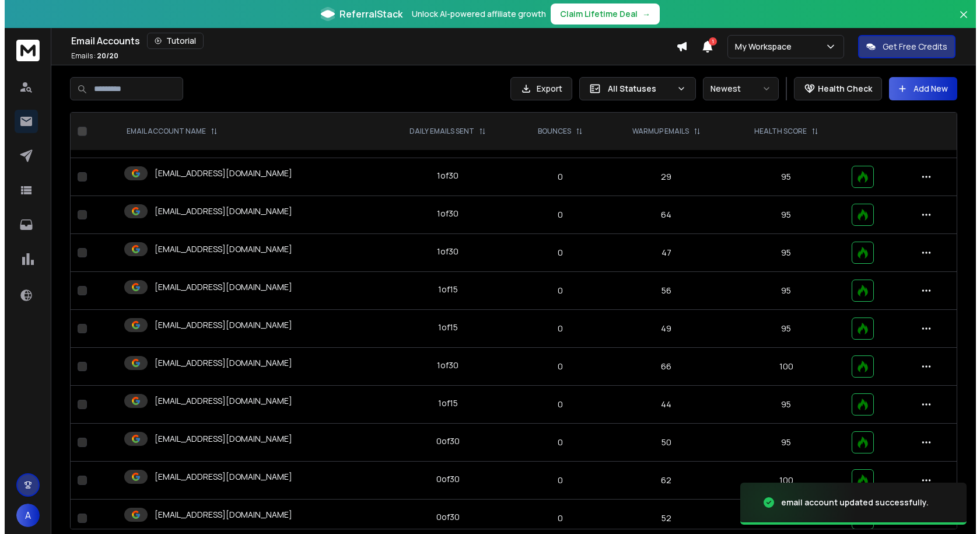
scroll to position [58, 0]
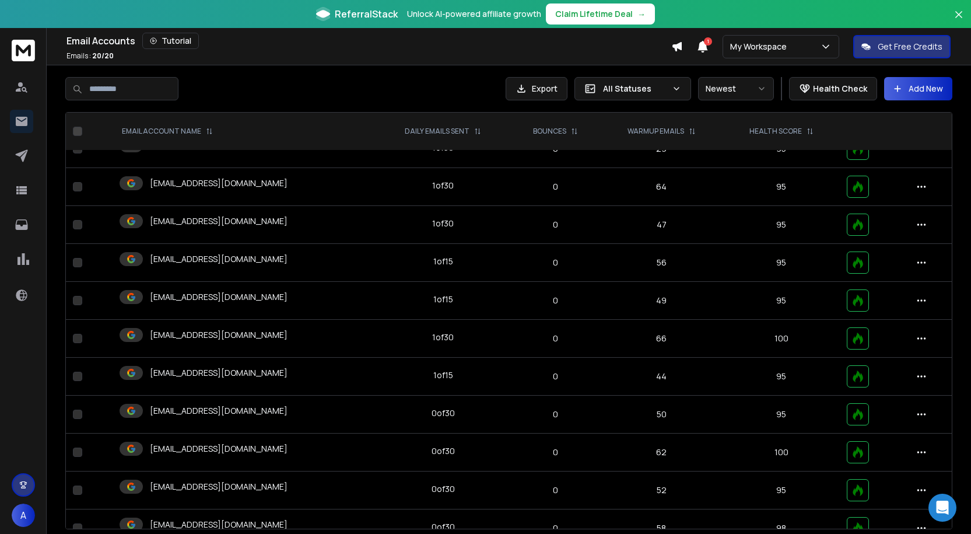
click at [376, 266] on td "1 of 15" at bounding box center [443, 259] width 134 height 30
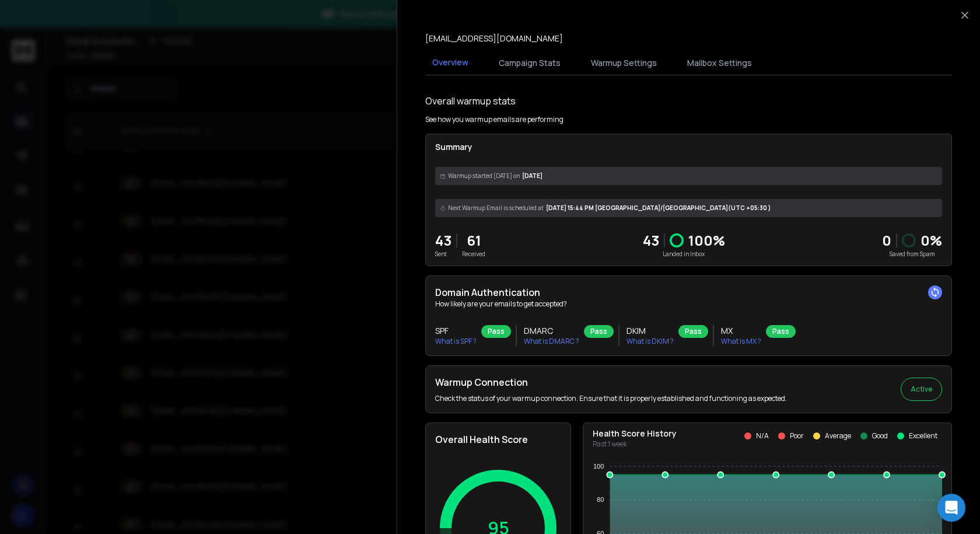
click at [706, 61] on button "Mailbox Settings" at bounding box center [719, 63] width 79 height 26
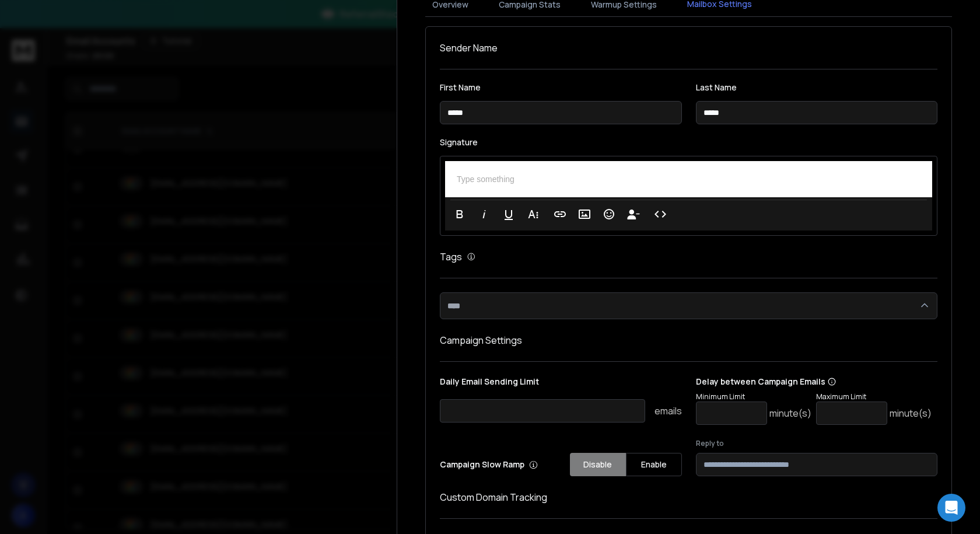
click at [452, 415] on input "**" at bounding box center [542, 410] width 205 height 23
paste input "number"
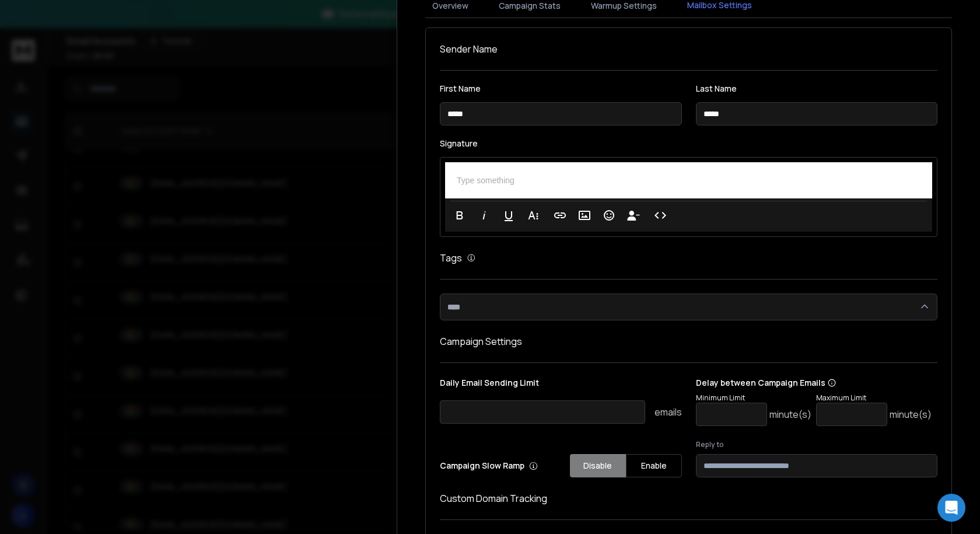
scroll to position [354, 0]
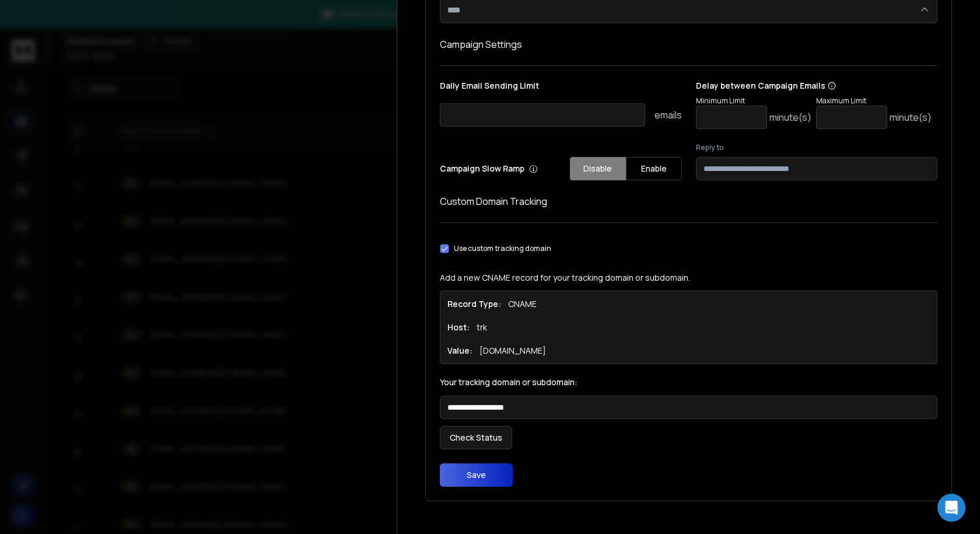
type input "**"
click at [484, 471] on button "Save" at bounding box center [476, 474] width 73 height 23
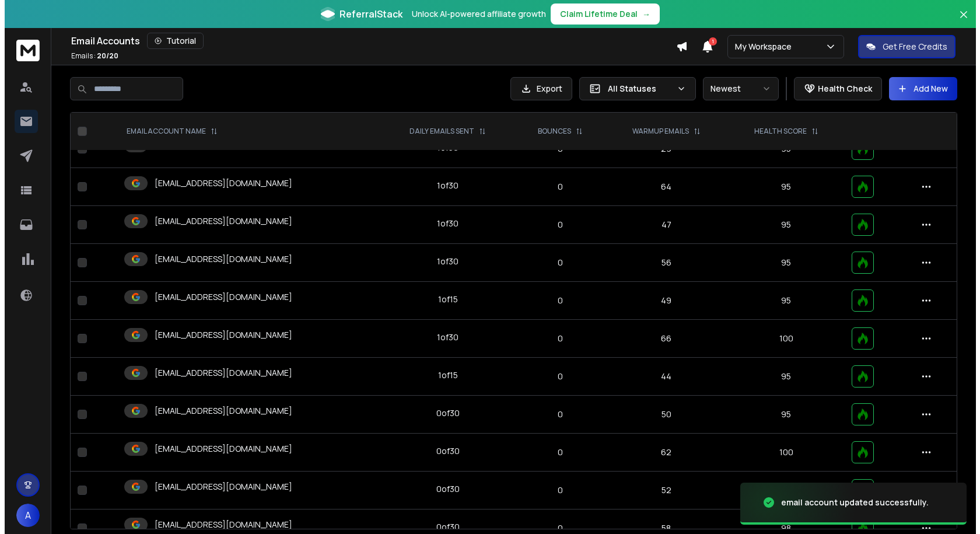
scroll to position [117, 0]
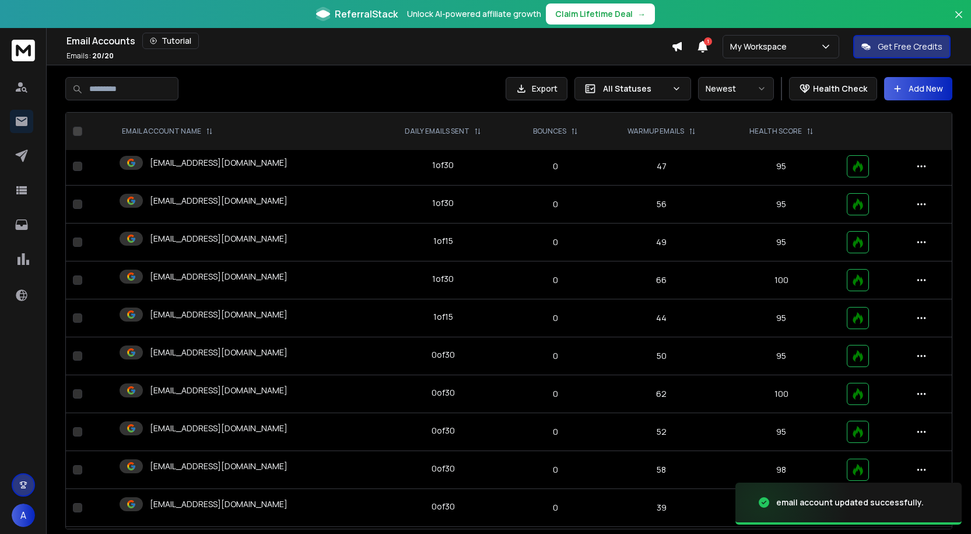
click at [312, 241] on div "[EMAIL_ADDRESS][DOMAIN_NAME]" at bounding box center [245, 239] width 250 height 14
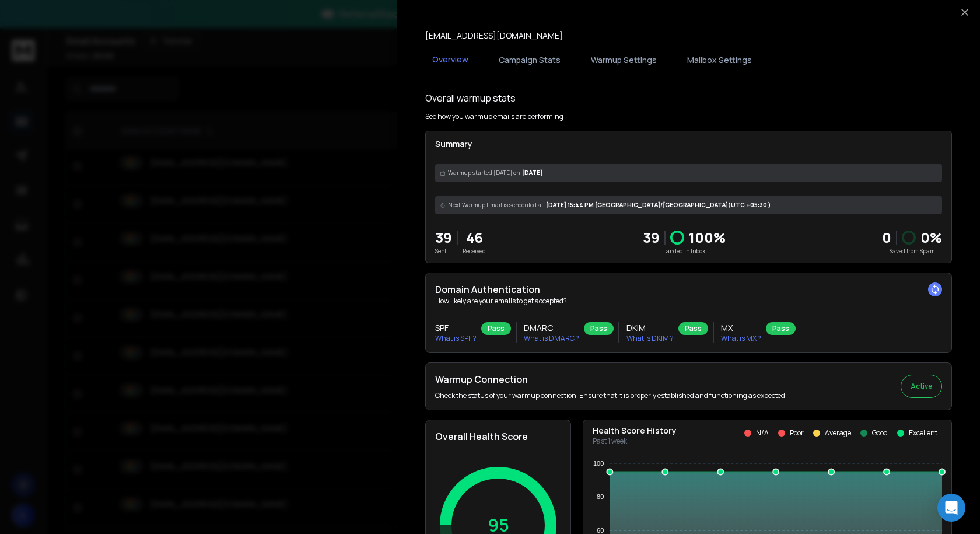
scroll to position [0, 0]
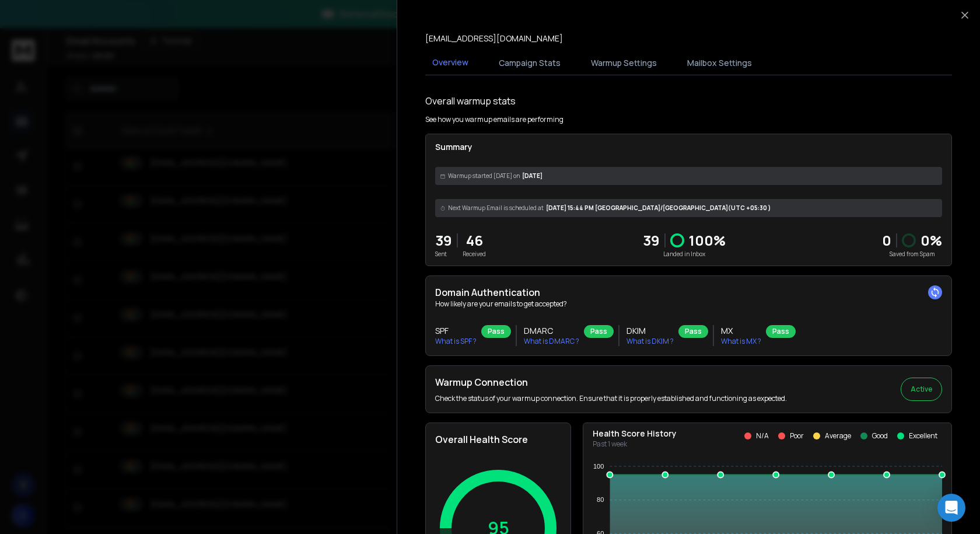
click at [632, 54] on button "Warmup Settings" at bounding box center [624, 63] width 80 height 26
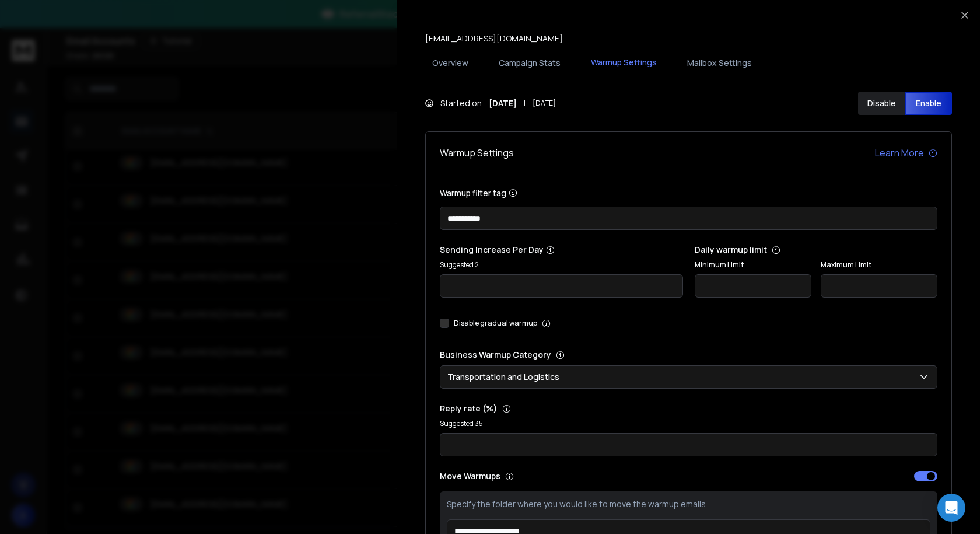
click at [699, 58] on button "Mailbox Settings" at bounding box center [719, 63] width 79 height 26
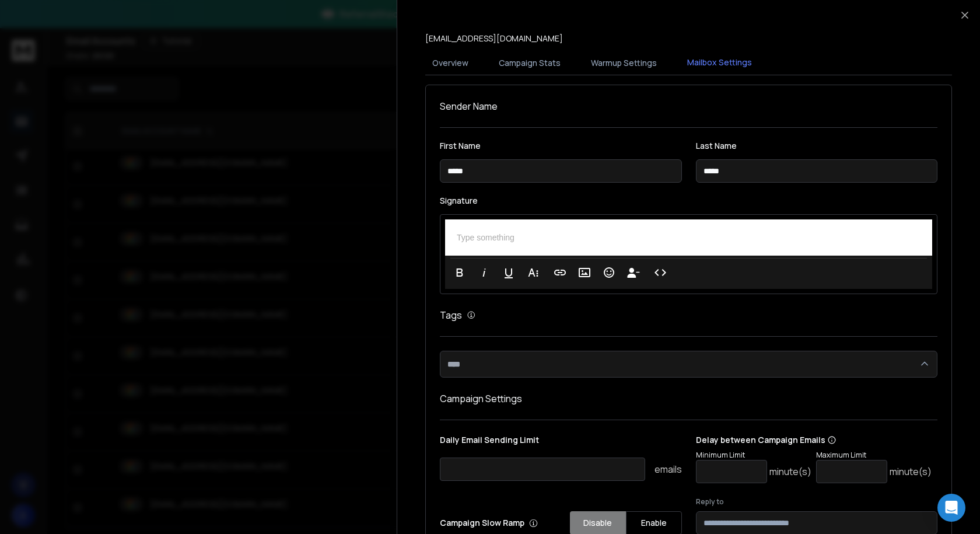
scroll to position [292, 0]
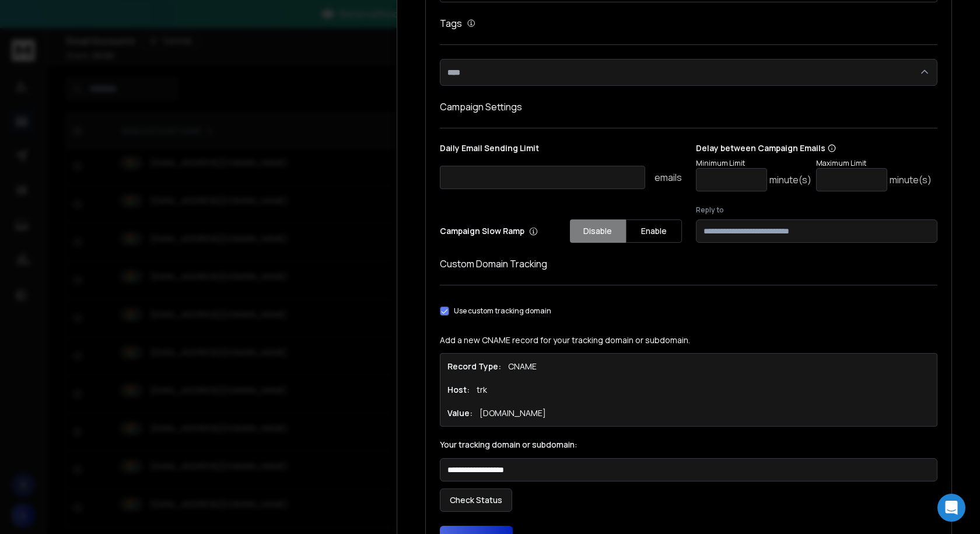
click at [453, 177] on input "**" at bounding box center [542, 177] width 205 height 23
paste input "**"
drag, startPoint x: 466, startPoint y: 181, endPoint x: 446, endPoint y: 181, distance: 19.8
click at [446, 181] on input "****" at bounding box center [542, 177] width 205 height 23
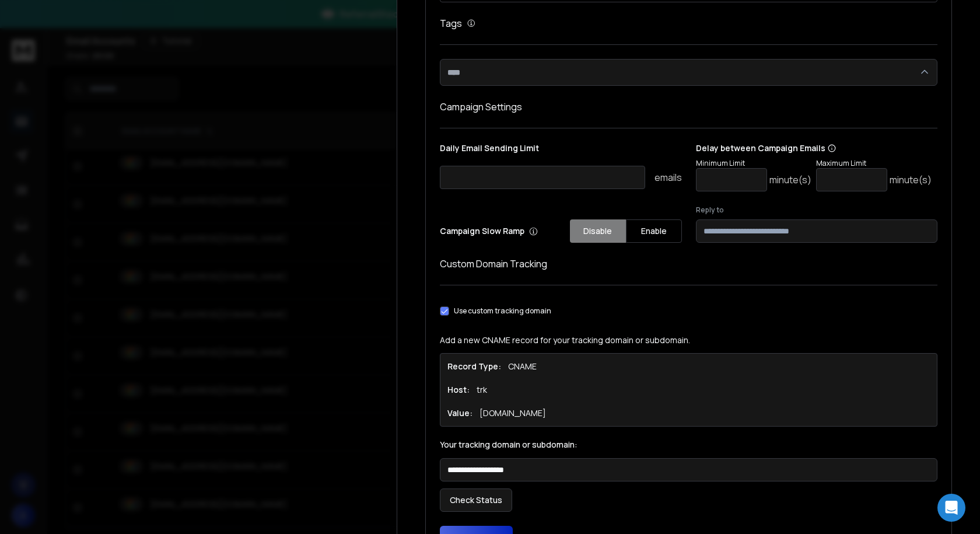
paste input "number"
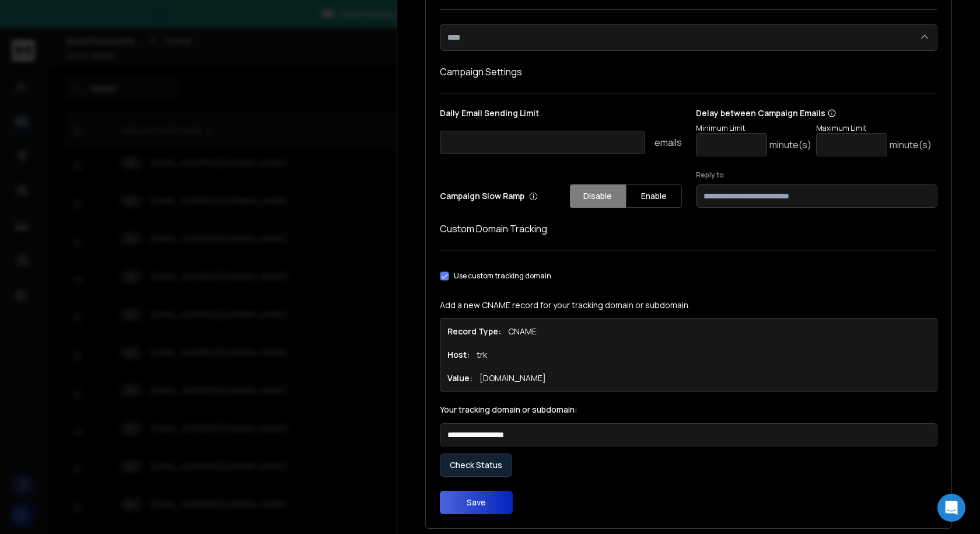
scroll to position [354, 0]
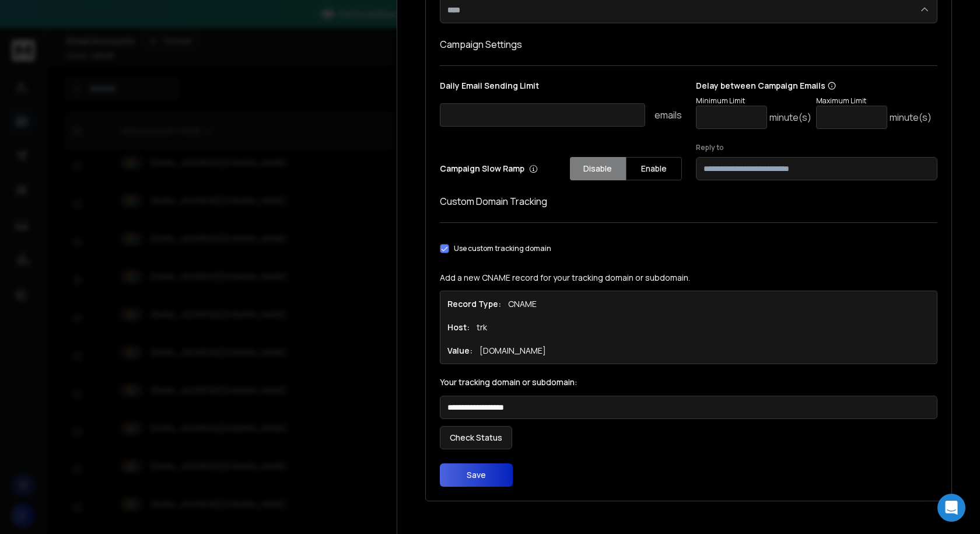
type input "**"
click at [478, 466] on button "Save" at bounding box center [476, 474] width 73 height 23
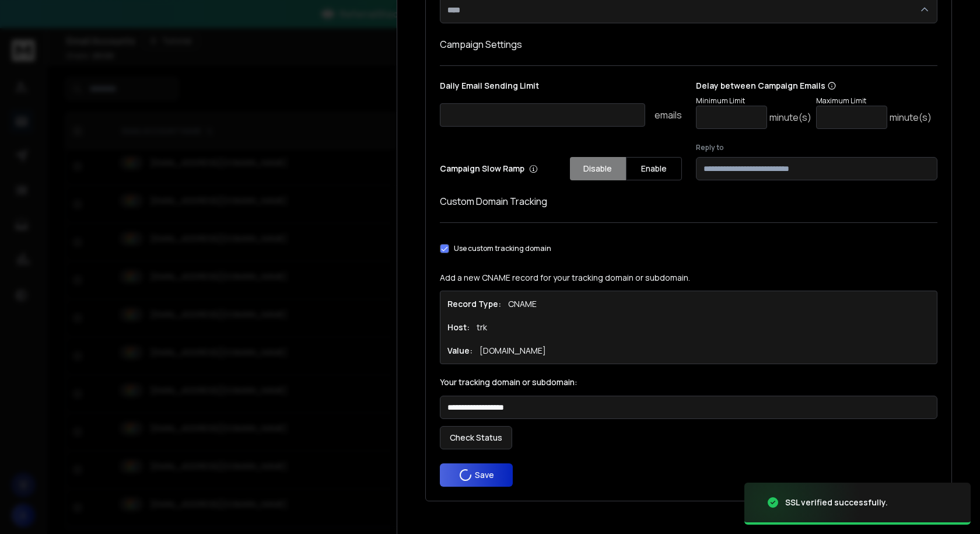
scroll to position [236, 0]
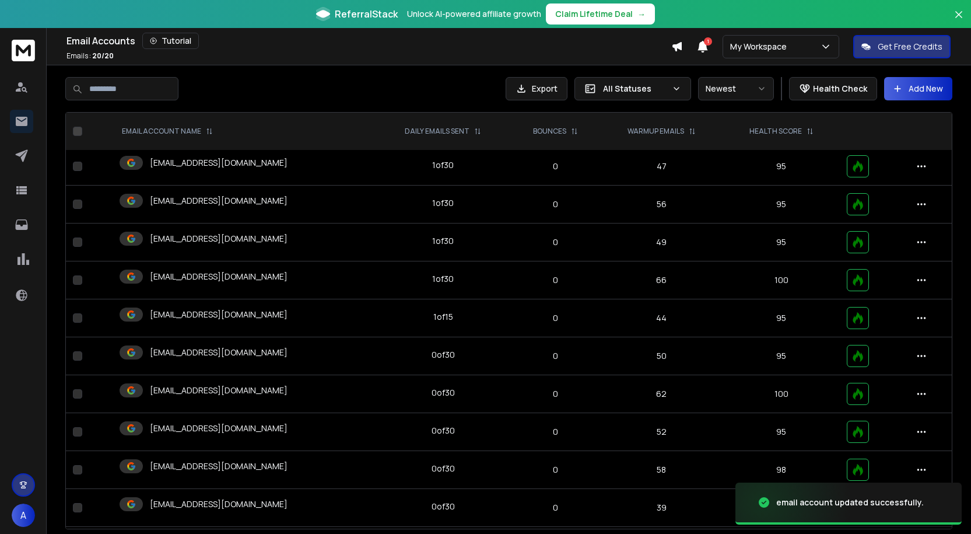
click at [341, 317] on td "[EMAIL_ADDRESS][DOMAIN_NAME]" at bounding box center [245, 318] width 264 height 38
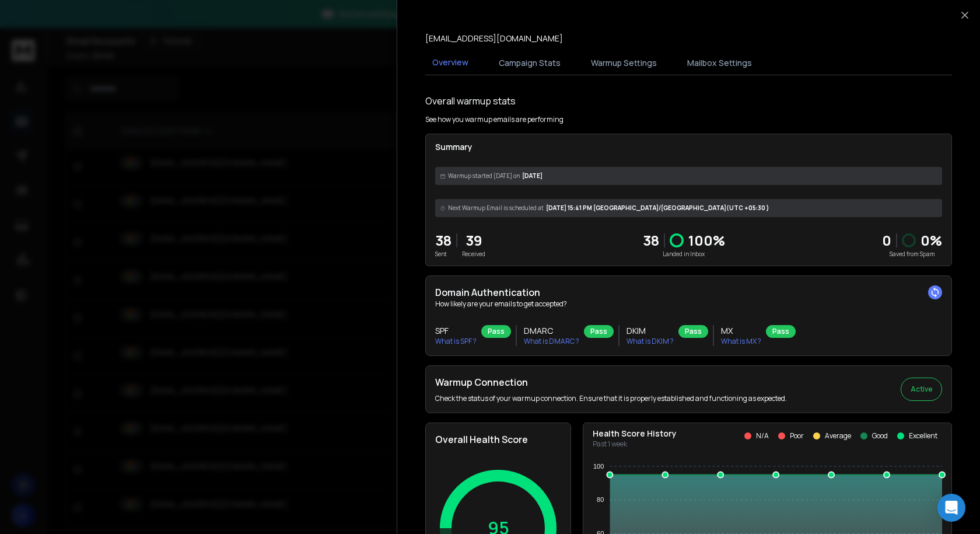
click at [704, 62] on button "Mailbox Settings" at bounding box center [719, 63] width 79 height 26
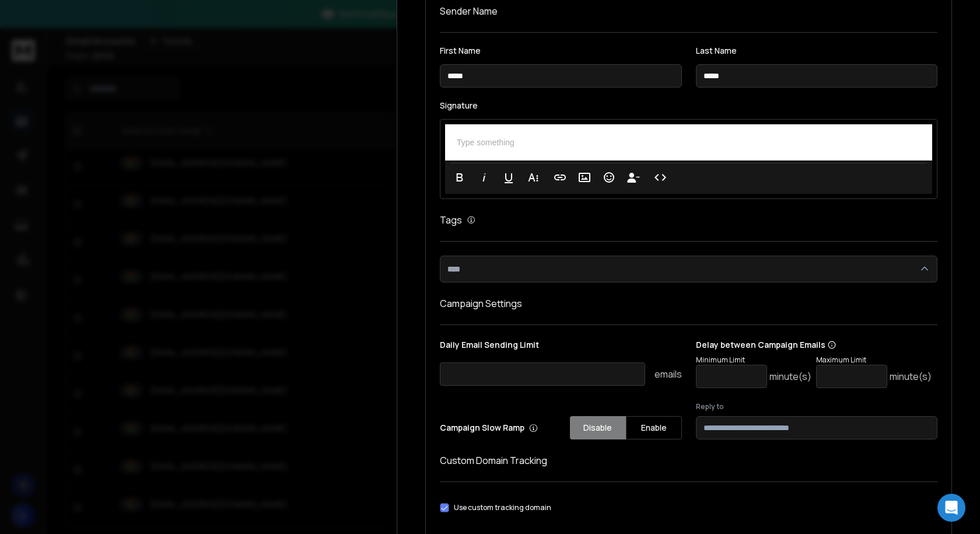
scroll to position [175, 0]
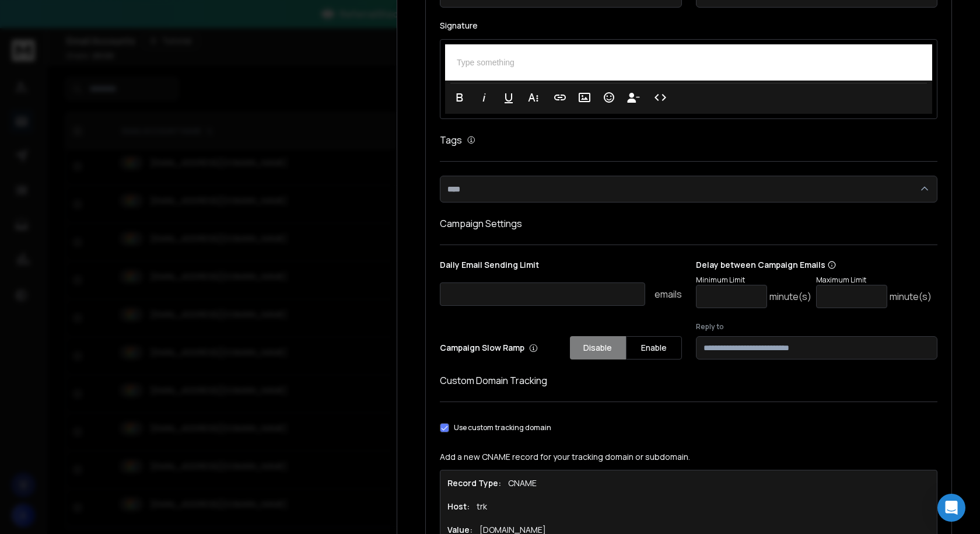
click at [450, 296] on input "**" at bounding box center [542, 293] width 205 height 23
paste input "number"
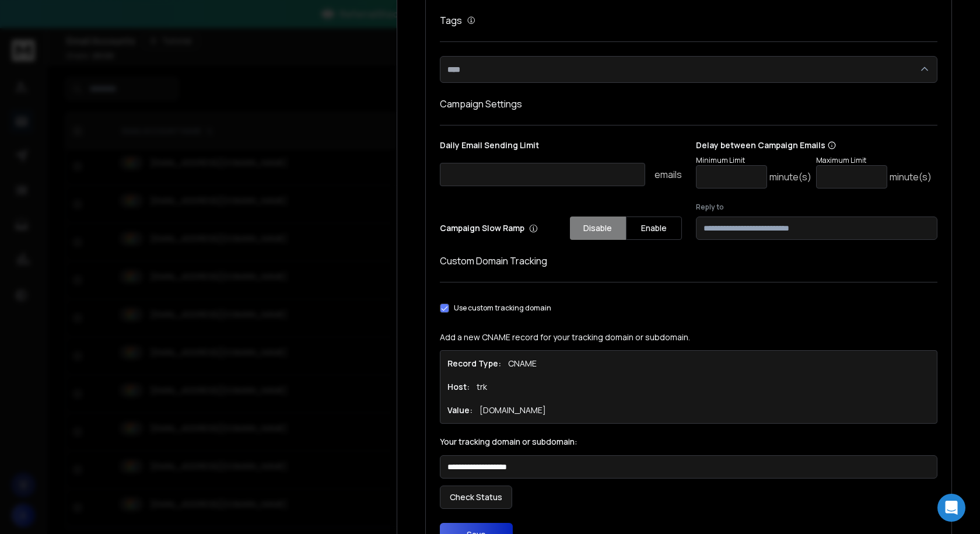
scroll to position [354, 0]
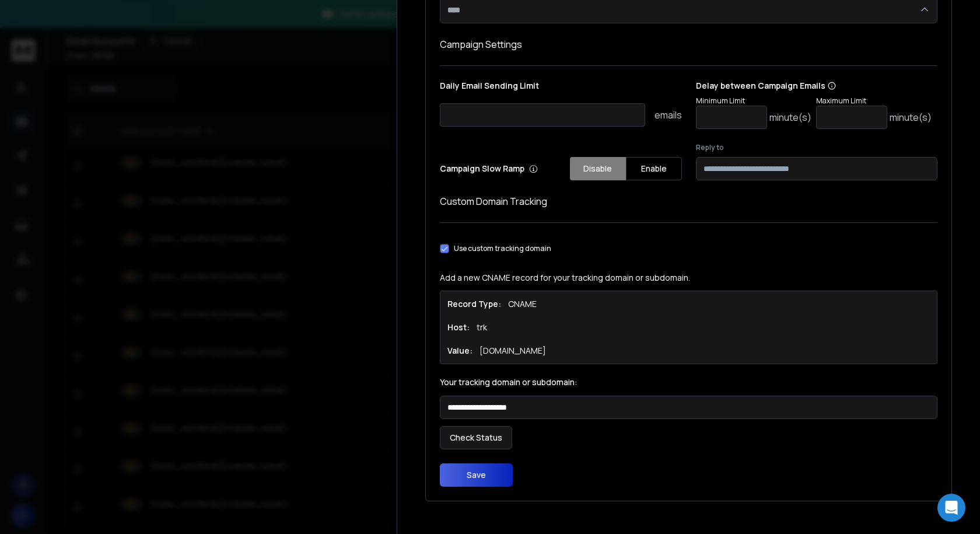
type input "**"
click at [491, 478] on button "Save" at bounding box center [476, 474] width 73 height 23
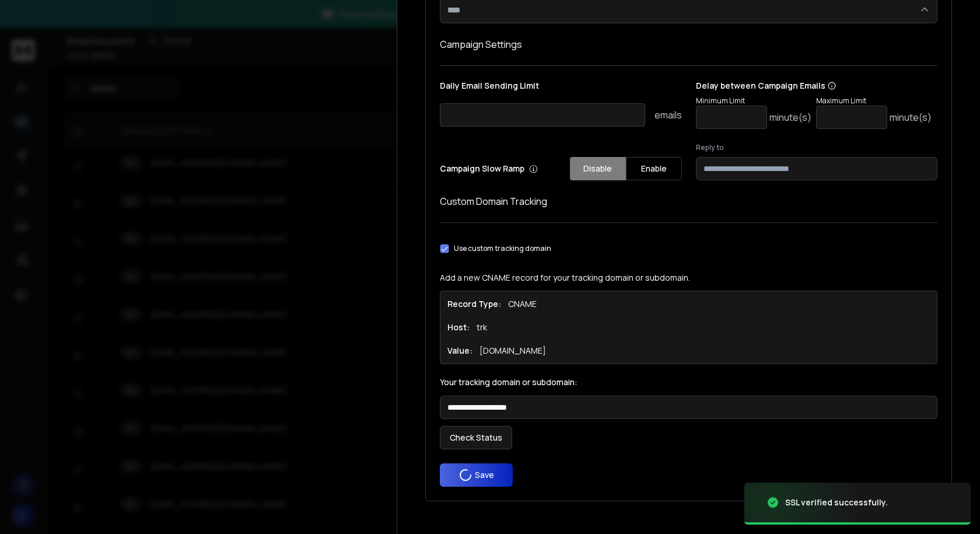
click at [255, 293] on div at bounding box center [490, 267] width 980 height 534
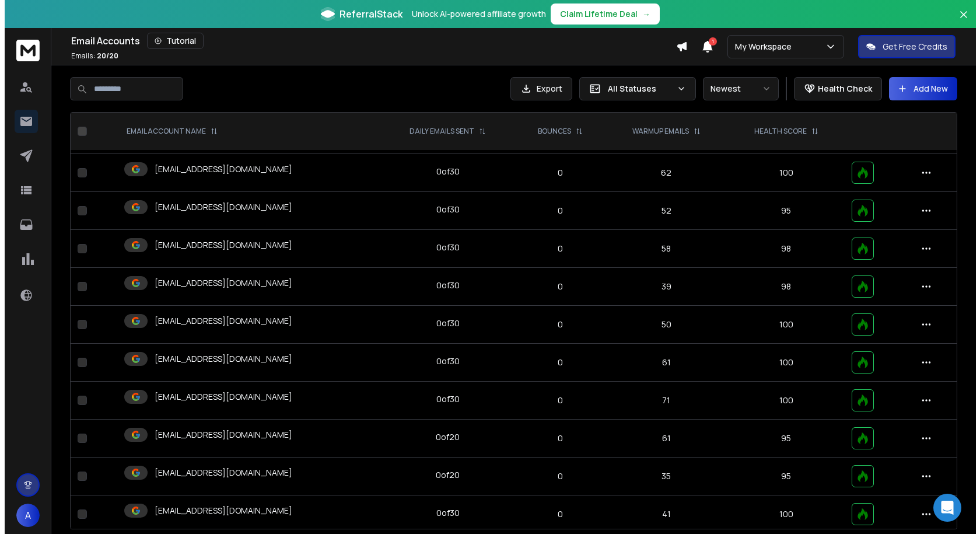
scroll to position [389, 0]
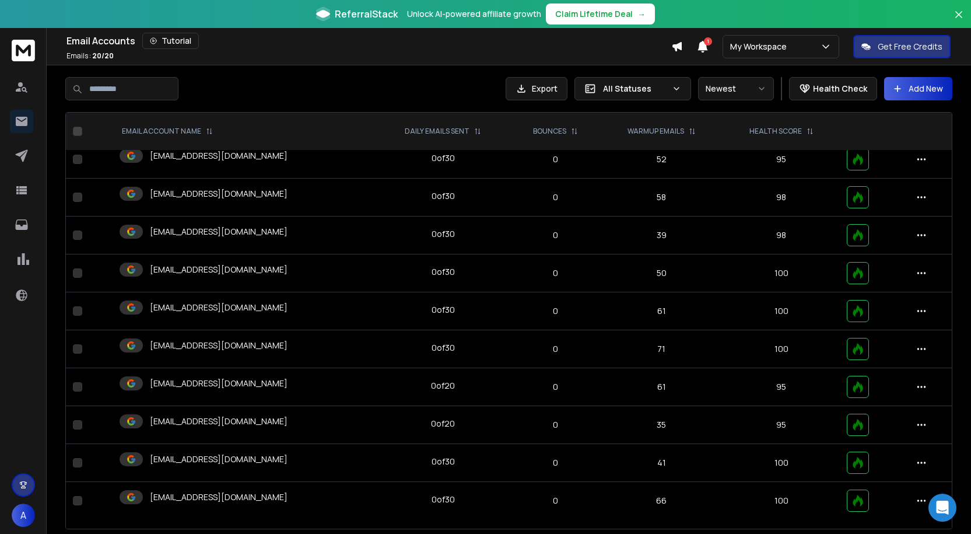
click at [299, 419] on div "[EMAIL_ADDRESS][DOMAIN_NAME]" at bounding box center [245, 421] width 250 height 14
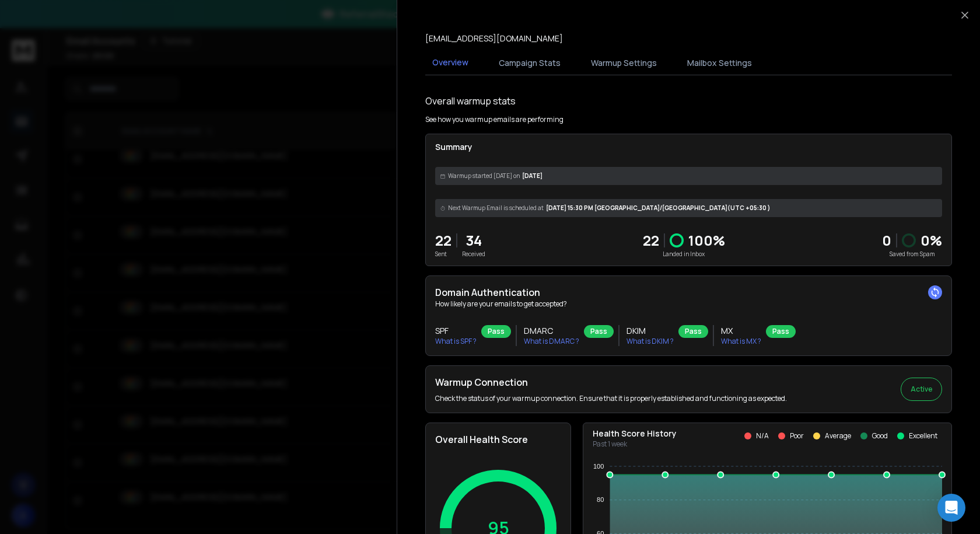
click at [721, 59] on button "Mailbox Settings" at bounding box center [719, 63] width 79 height 26
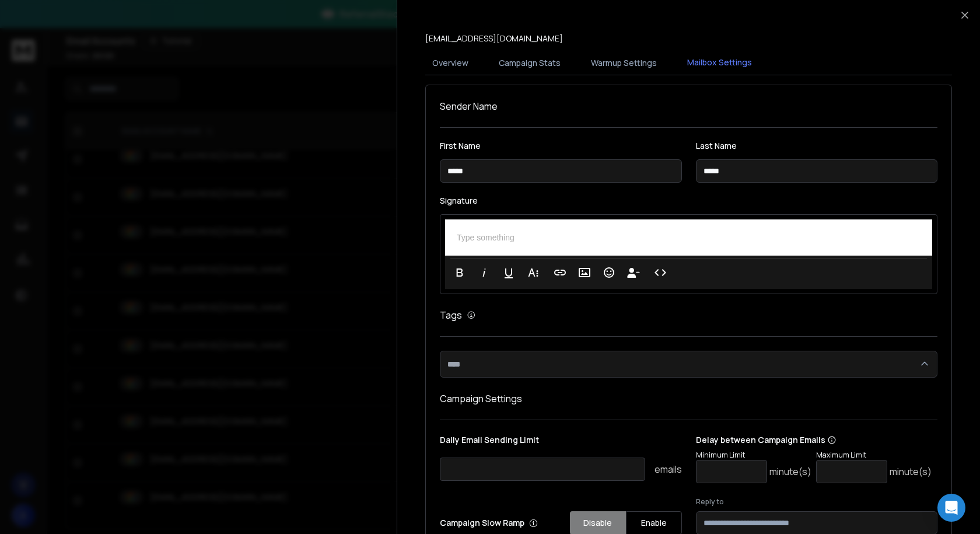
drag, startPoint x: 468, startPoint y: 474, endPoint x: 444, endPoint y: 474, distance: 24.5
click at [444, 474] on input "**" at bounding box center [542, 468] width 205 height 23
paste input "number"
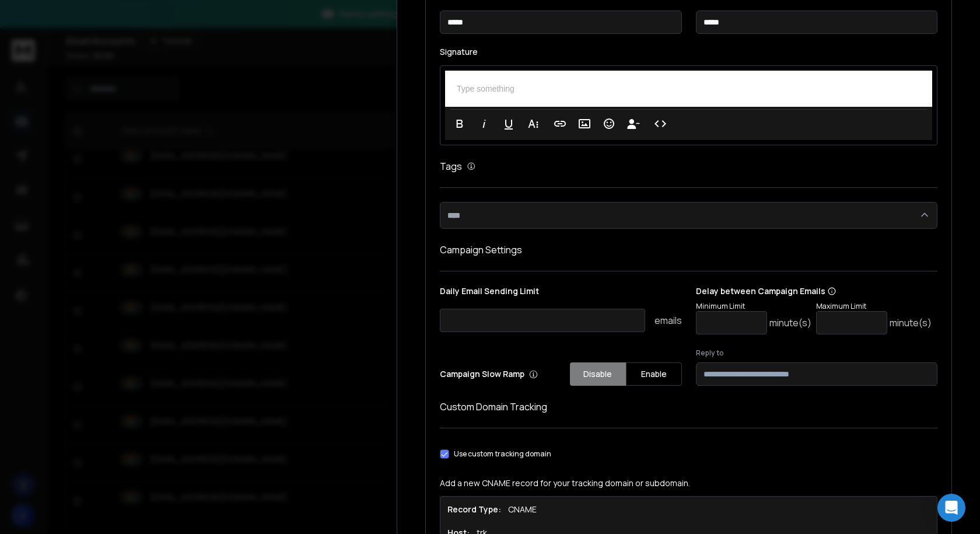
scroll to position [350, 0]
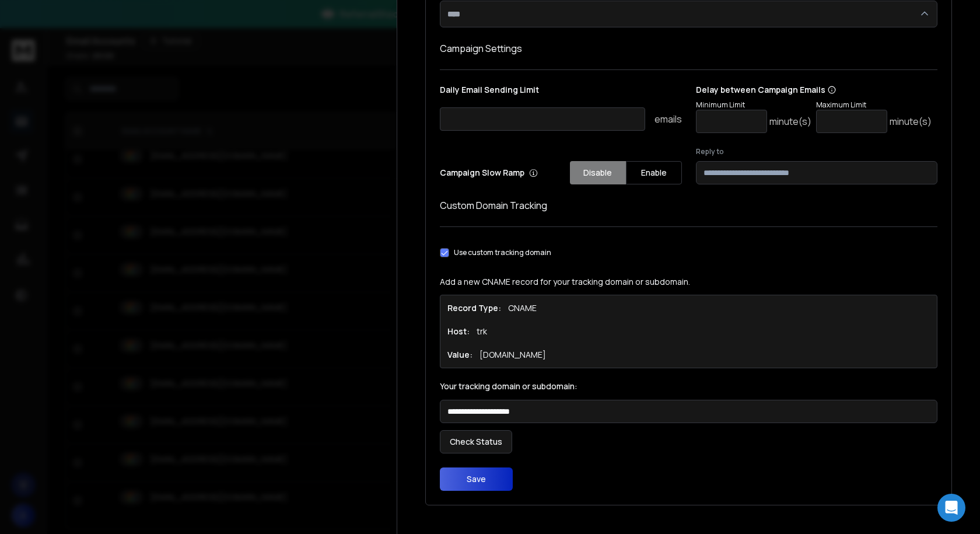
type input "**"
click at [474, 476] on button "Save" at bounding box center [476, 478] width 73 height 23
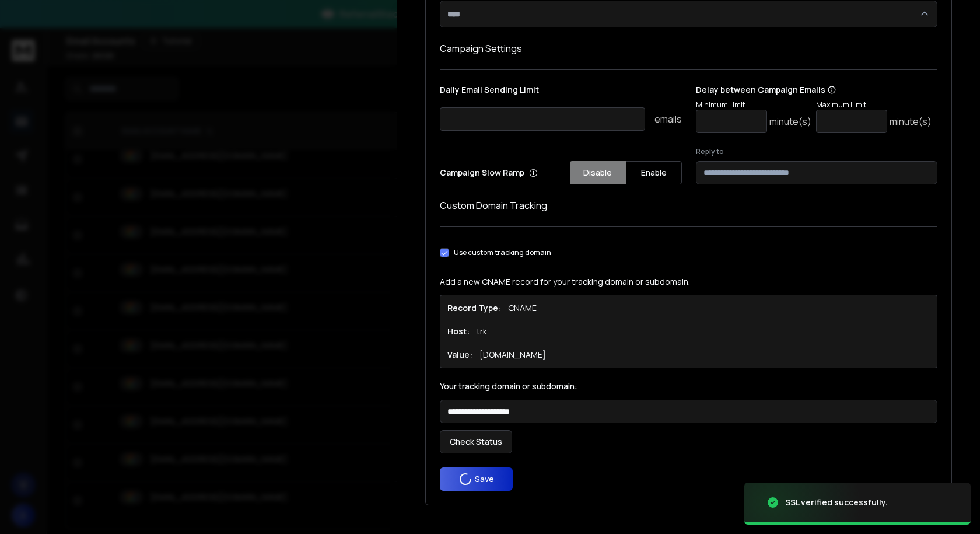
click at [245, 253] on div at bounding box center [490, 267] width 980 height 534
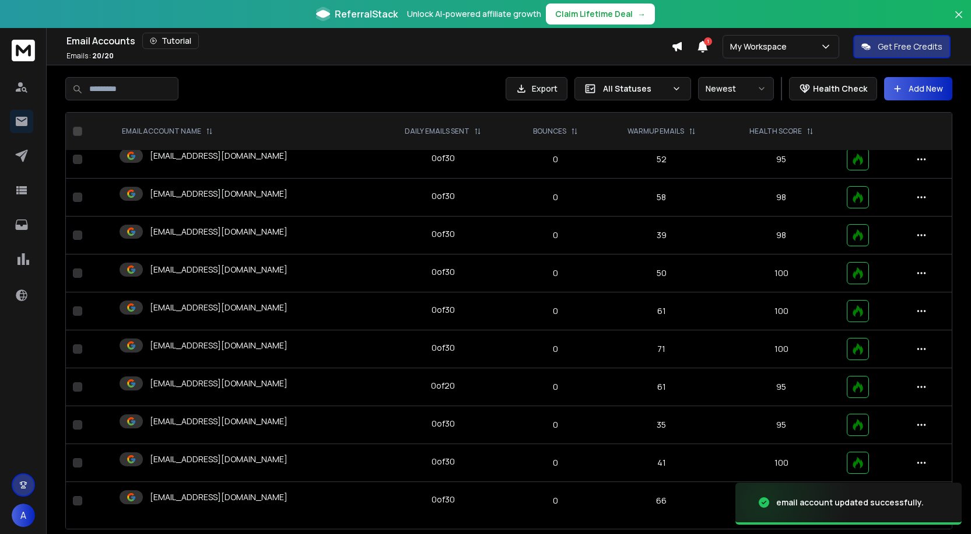
click at [345, 383] on td "[EMAIL_ADDRESS][DOMAIN_NAME]" at bounding box center [245, 387] width 264 height 38
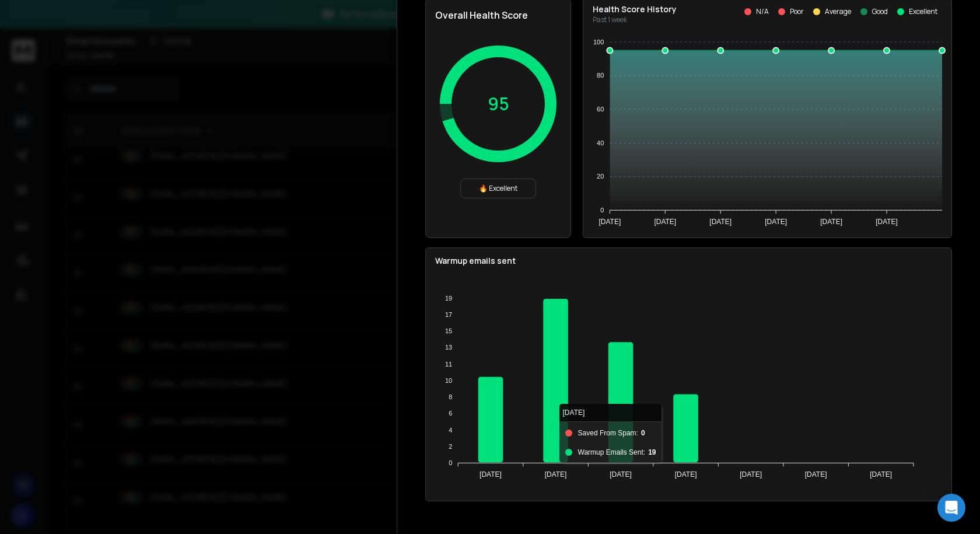
scroll to position [16, 0]
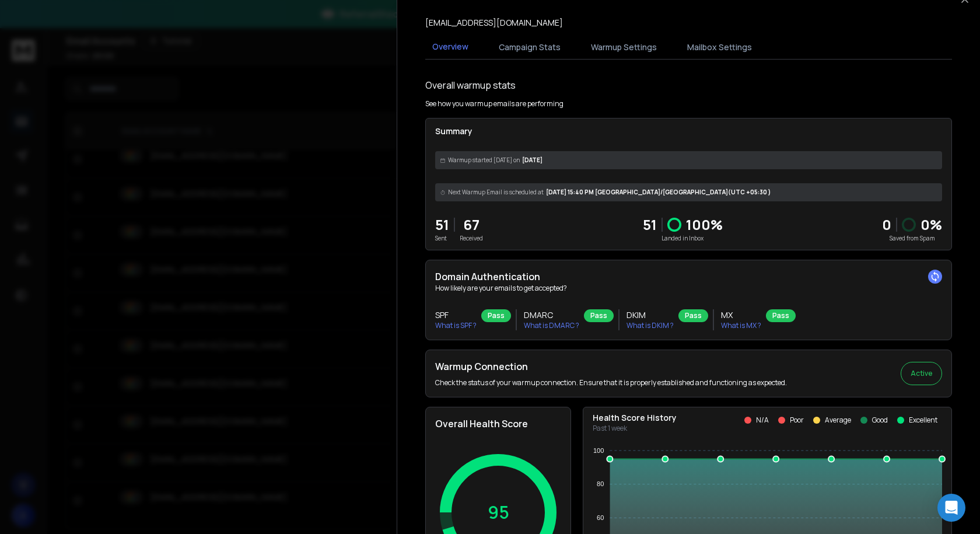
click at [710, 49] on button "Mailbox Settings" at bounding box center [719, 47] width 79 height 26
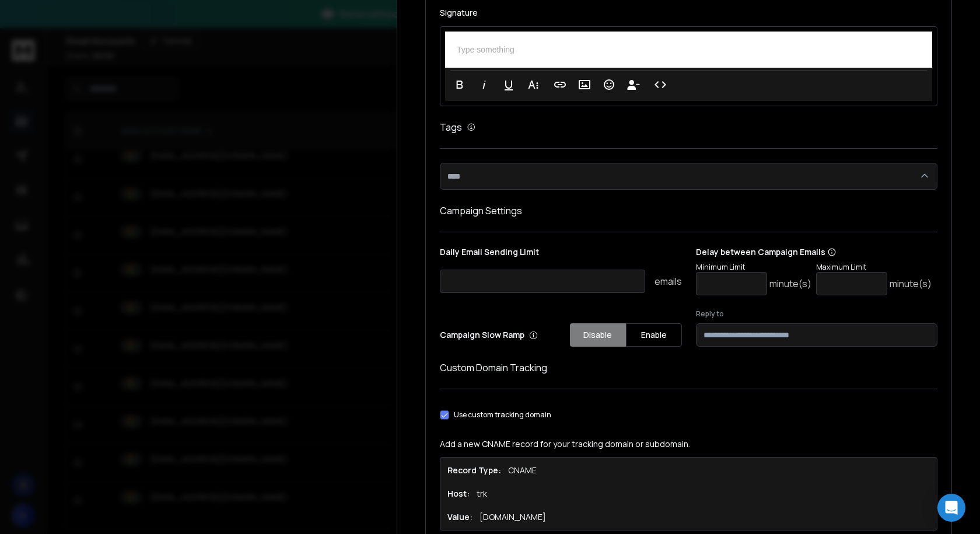
scroll to position [191, 0]
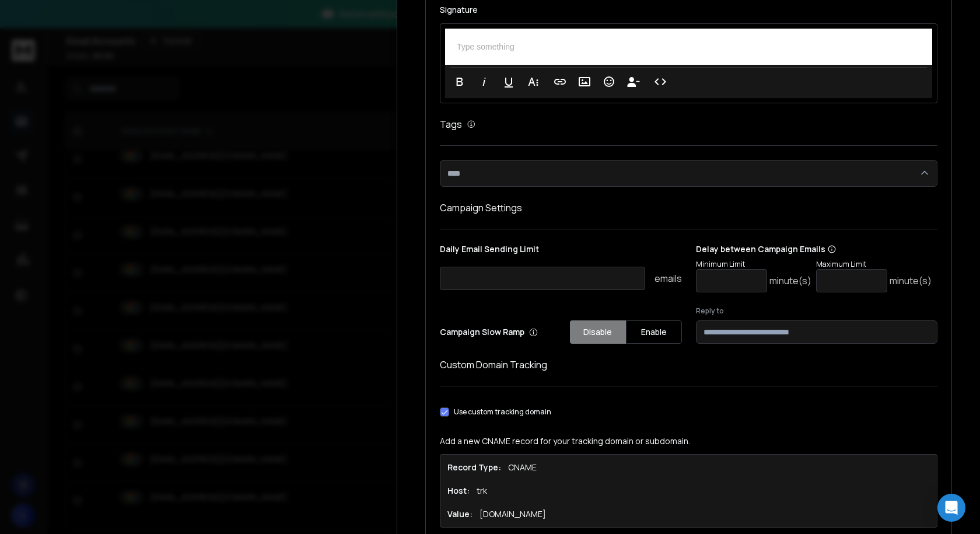
click at [456, 284] on input "**" at bounding box center [542, 278] width 205 height 23
click at [452, 285] on input "**" at bounding box center [542, 278] width 205 height 23
paste input "number"
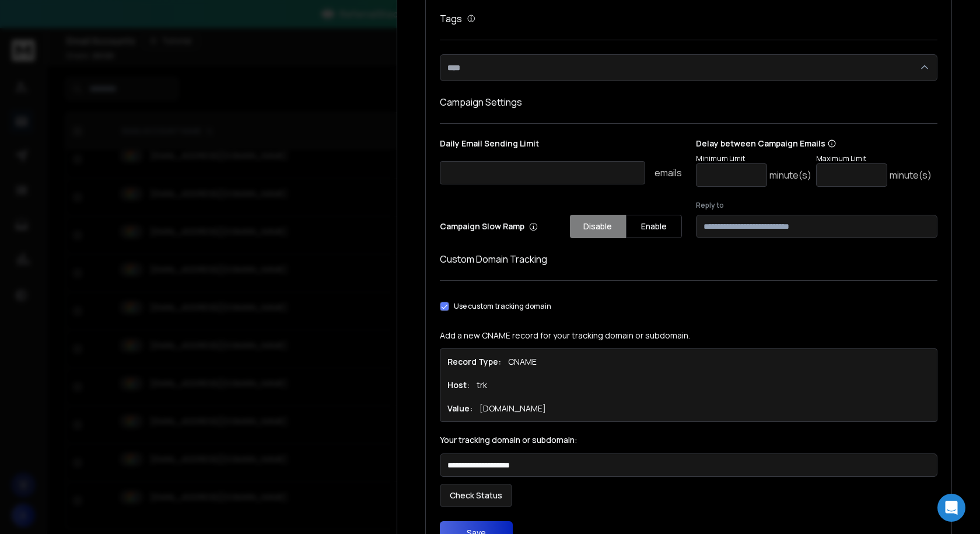
scroll to position [354, 0]
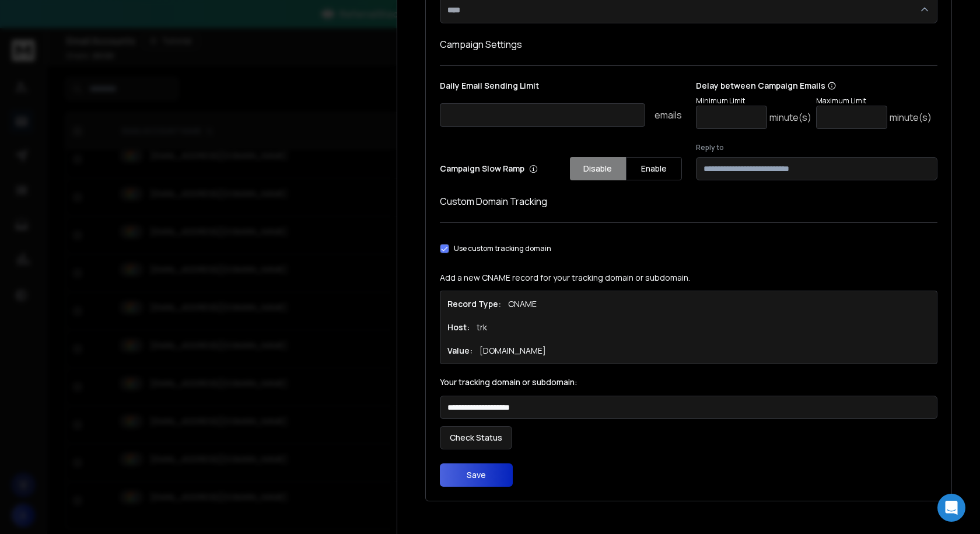
type input "**"
click at [469, 464] on button "Save" at bounding box center [476, 474] width 73 height 23
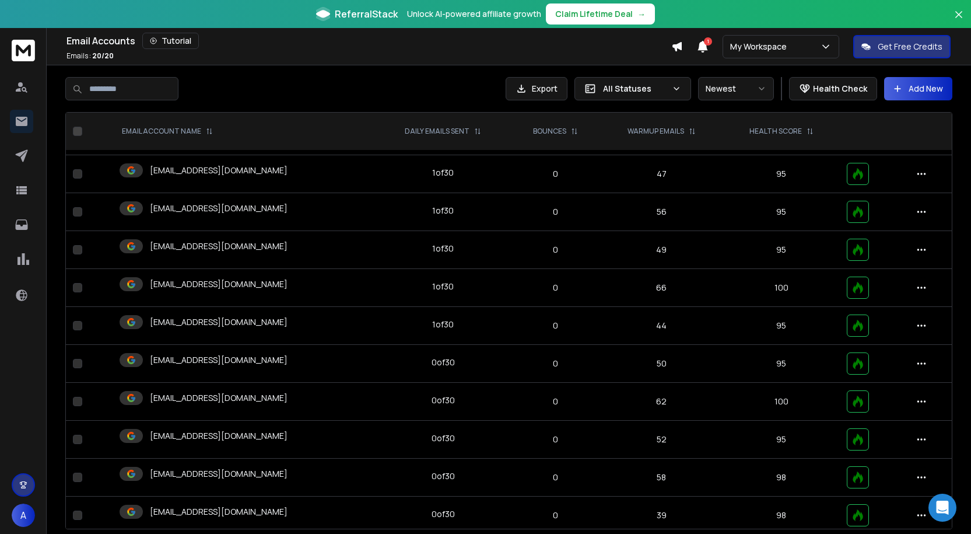
scroll to position [0, 0]
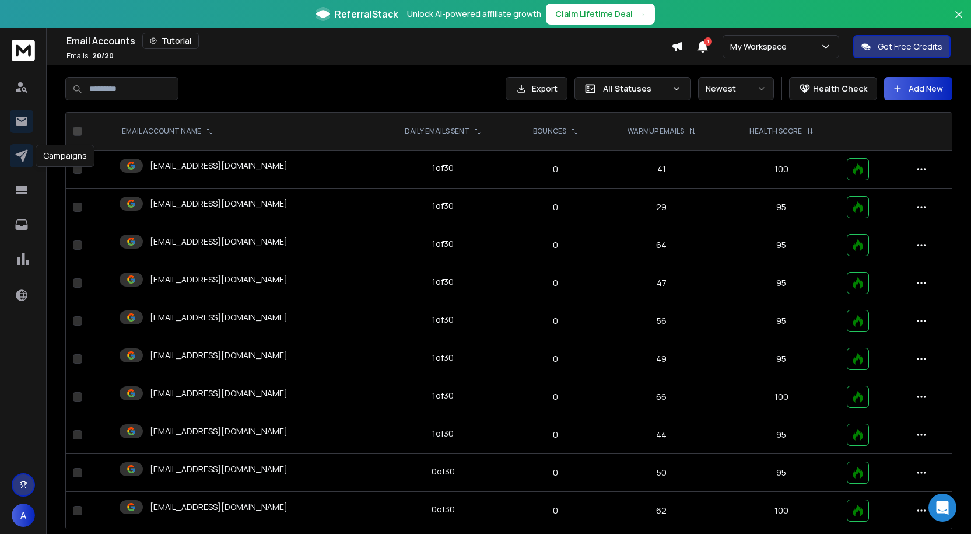
click at [26, 151] on icon at bounding box center [21, 156] width 12 height 12
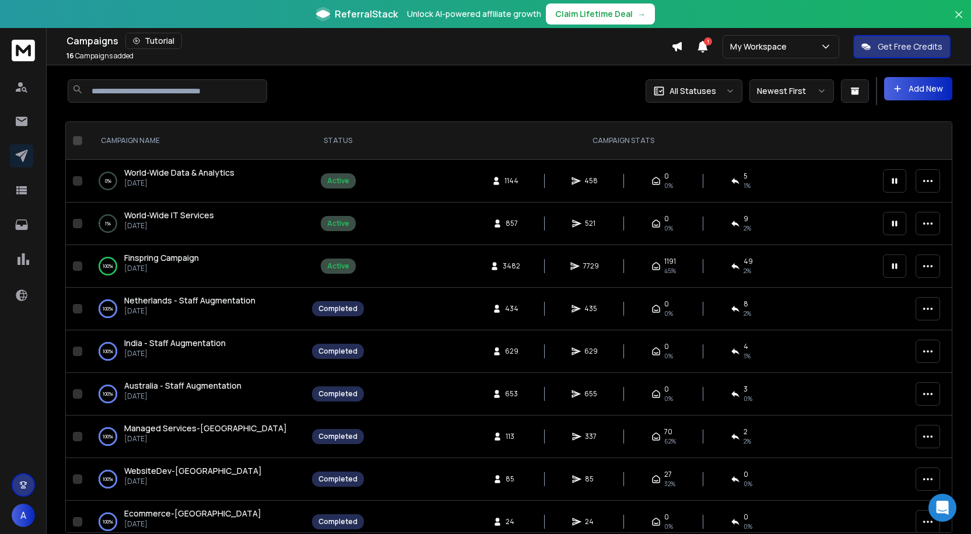
click at [215, 264] on div "100 % Finspring Campaign [DATE]" at bounding box center [196, 266] width 195 height 28
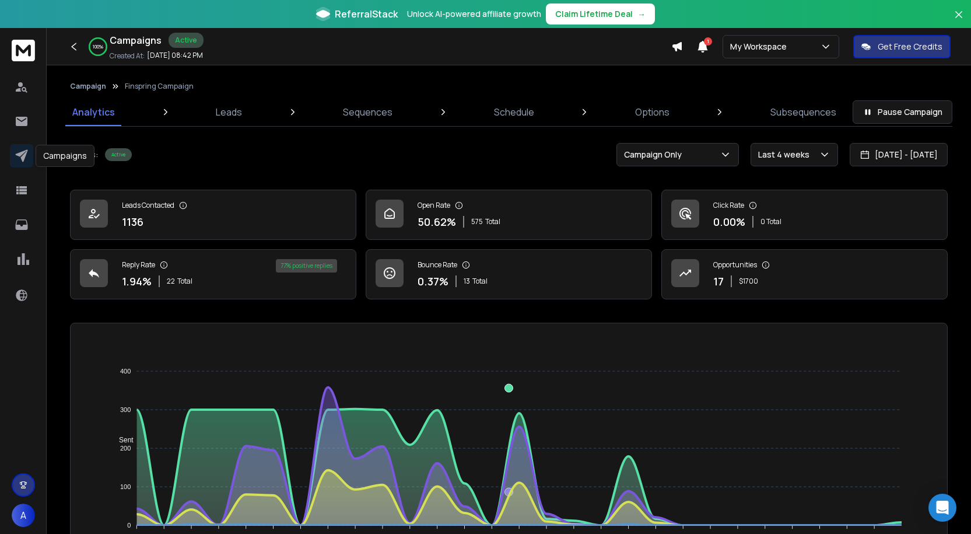
click at [19, 151] on icon at bounding box center [22, 156] width 14 height 14
